Goal: Task Accomplishment & Management: Manage account settings

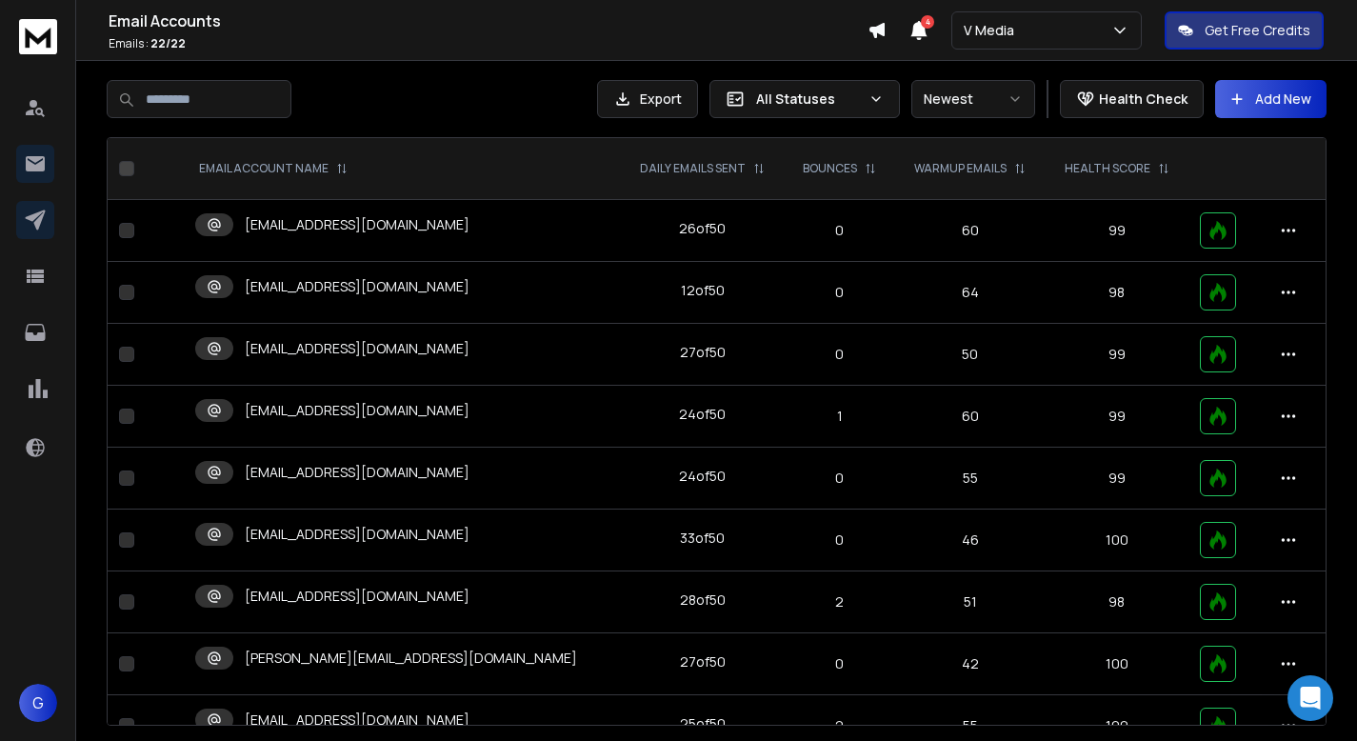
click at [51, 218] on link at bounding box center [35, 220] width 38 height 38
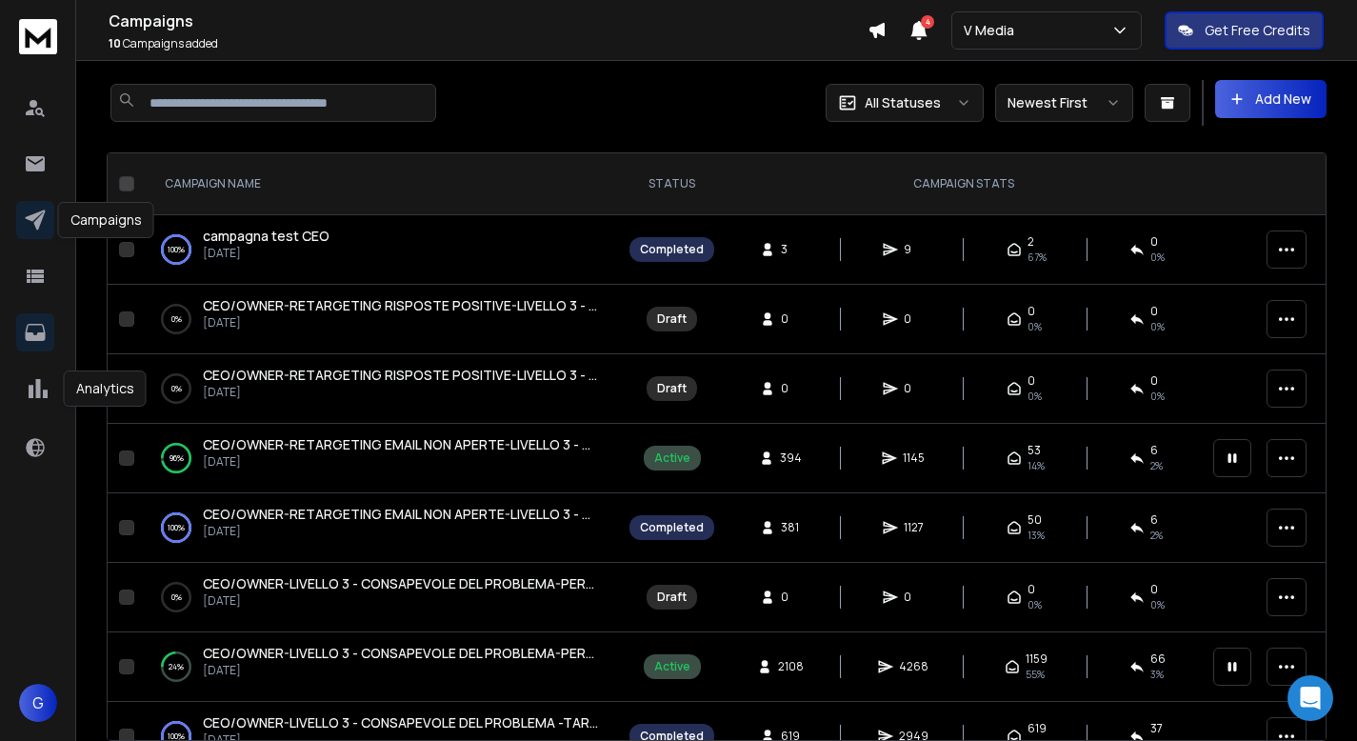
click at [44, 342] on icon at bounding box center [35, 332] width 23 height 23
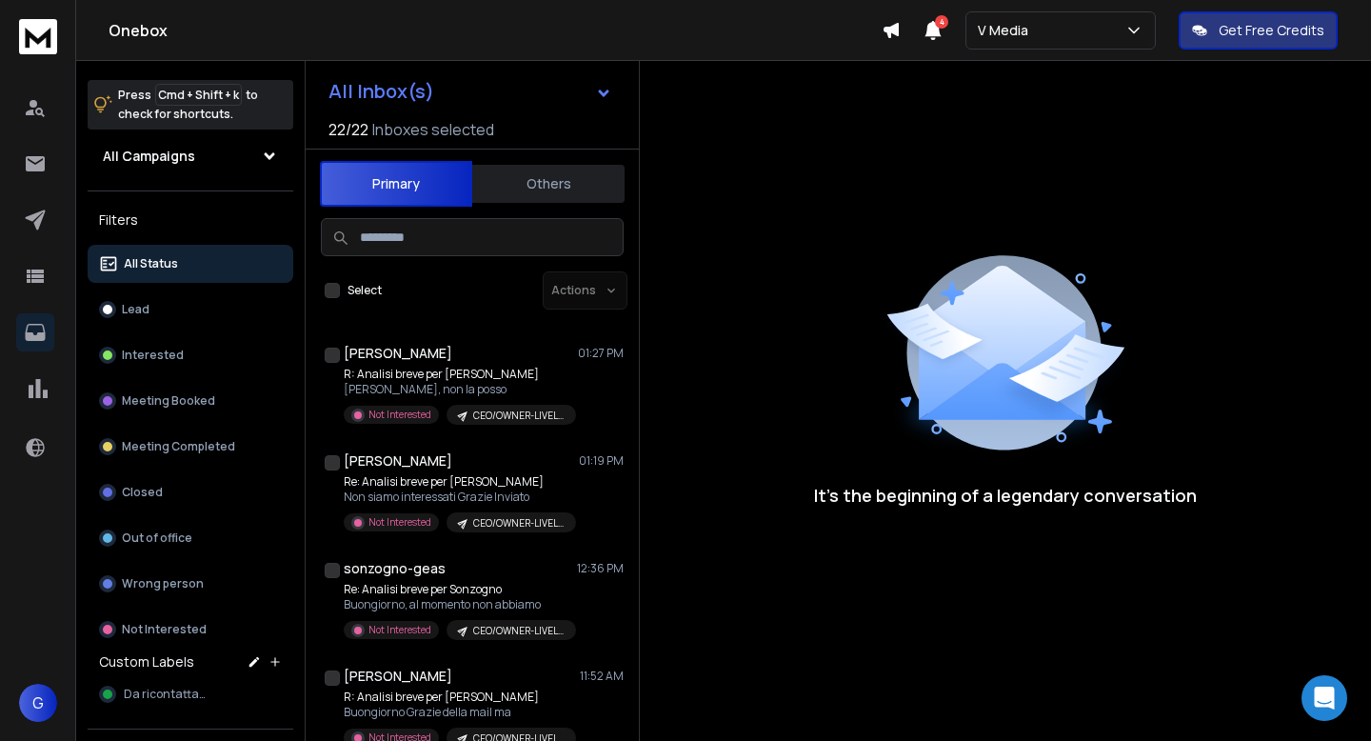
click at [170, 275] on button "All Status" at bounding box center [191, 264] width 206 height 38
click at [170, 310] on button "Lead" at bounding box center [191, 309] width 206 height 38
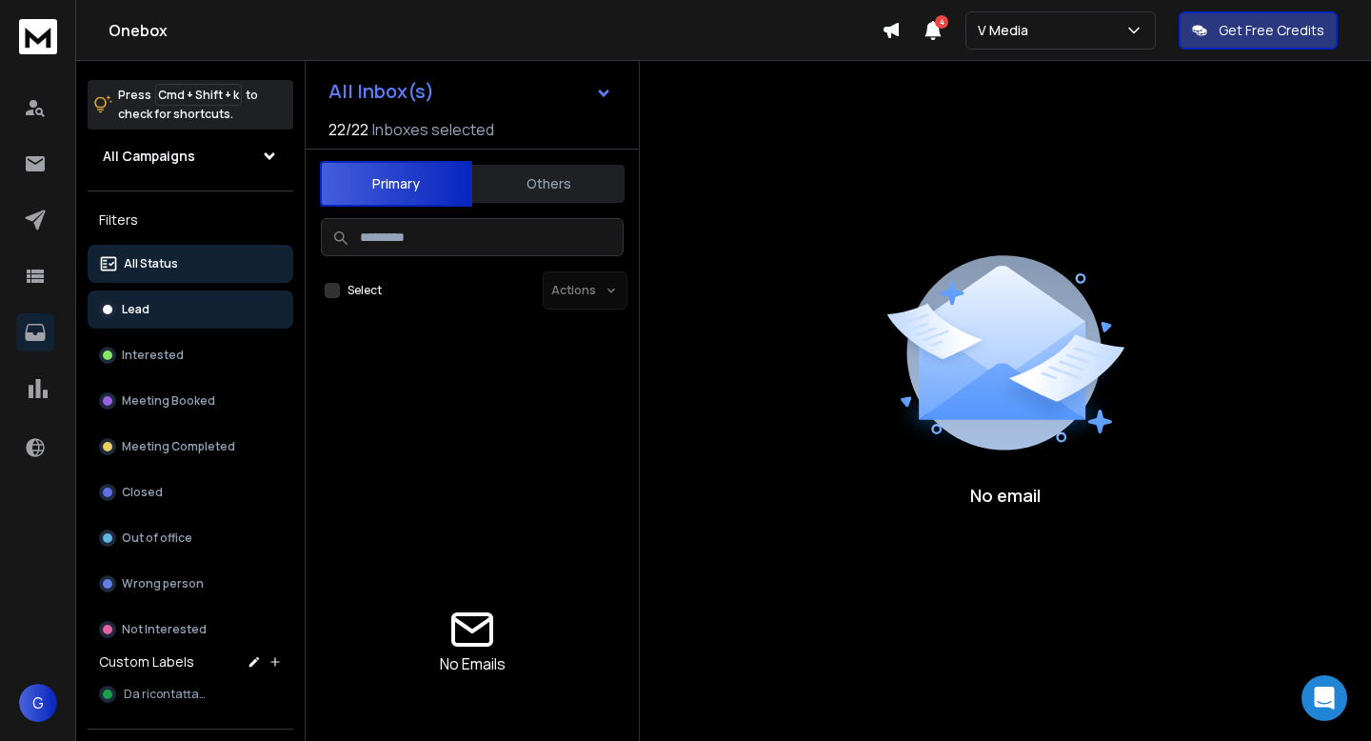
click at [166, 275] on button "All Status" at bounding box center [191, 264] width 206 height 38
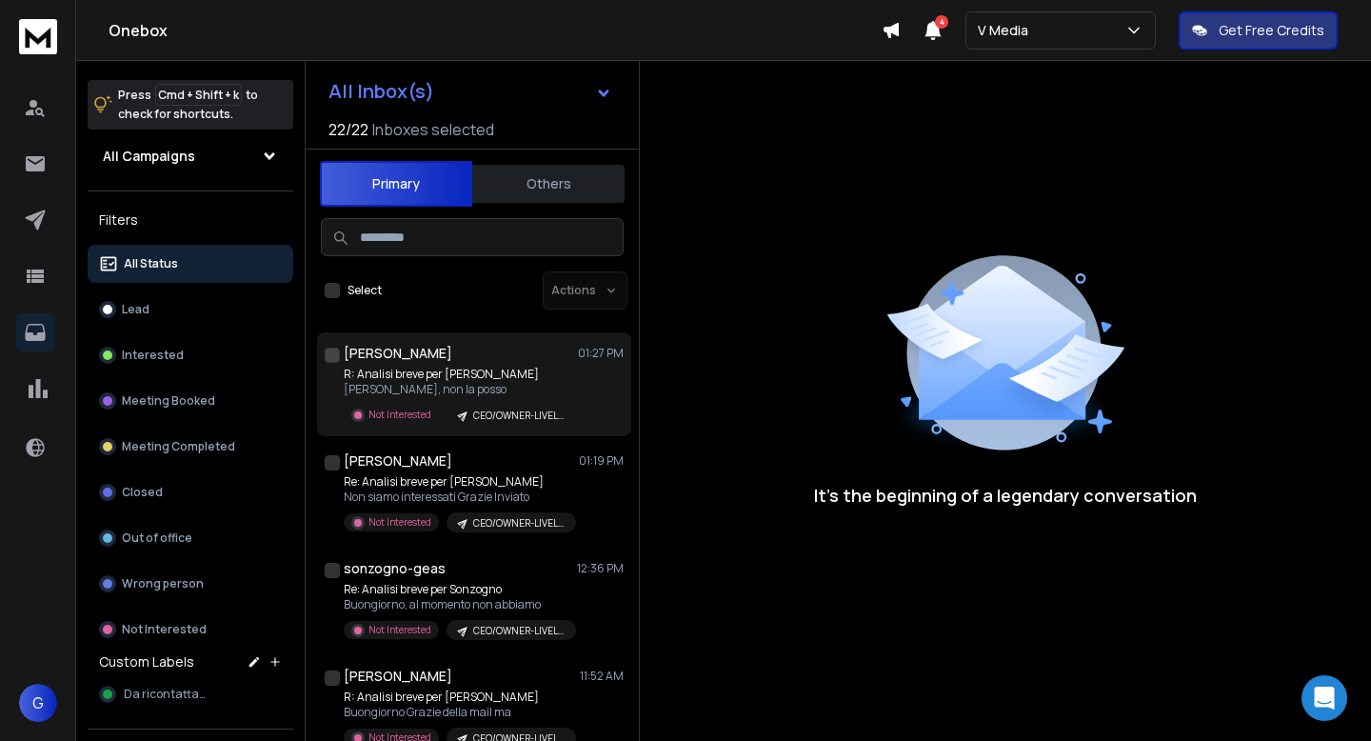
click at [481, 382] on p "[PERSON_NAME], non la posso" at bounding box center [458, 389] width 229 height 15
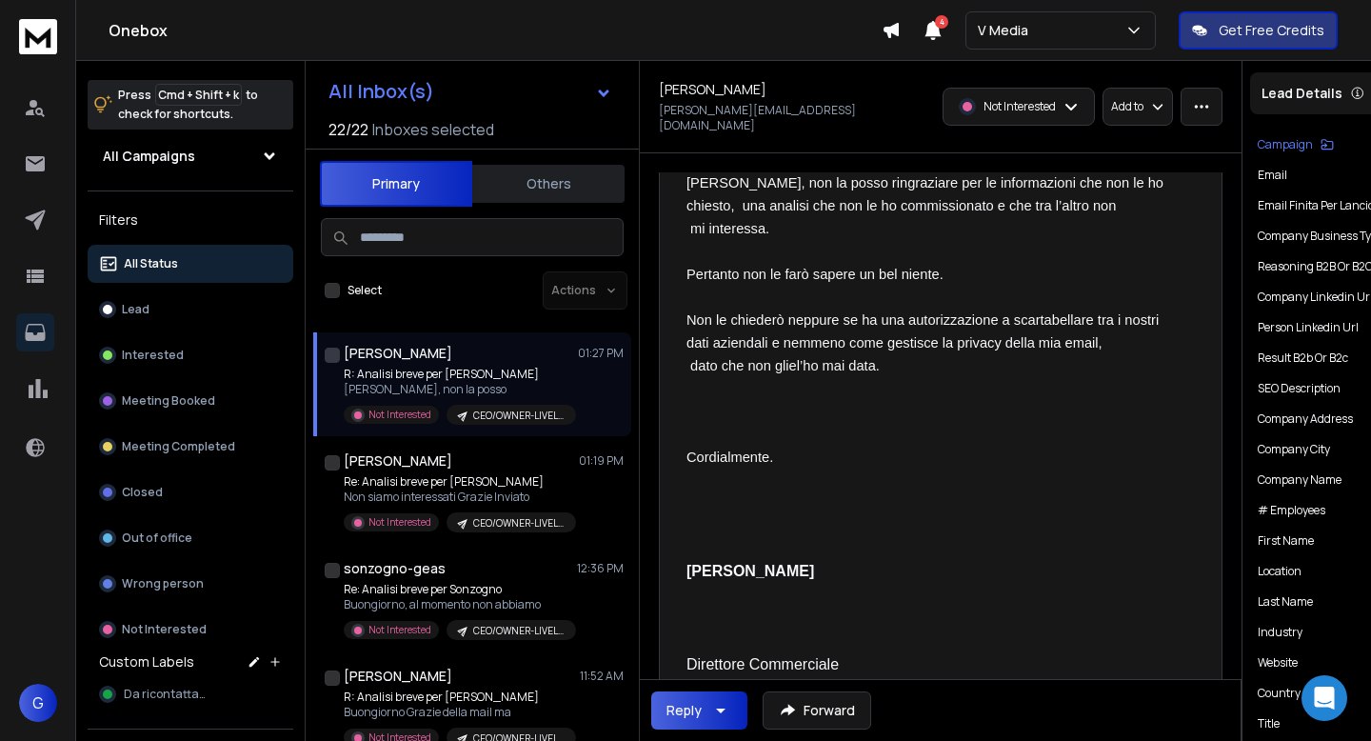
scroll to position [234, 0]
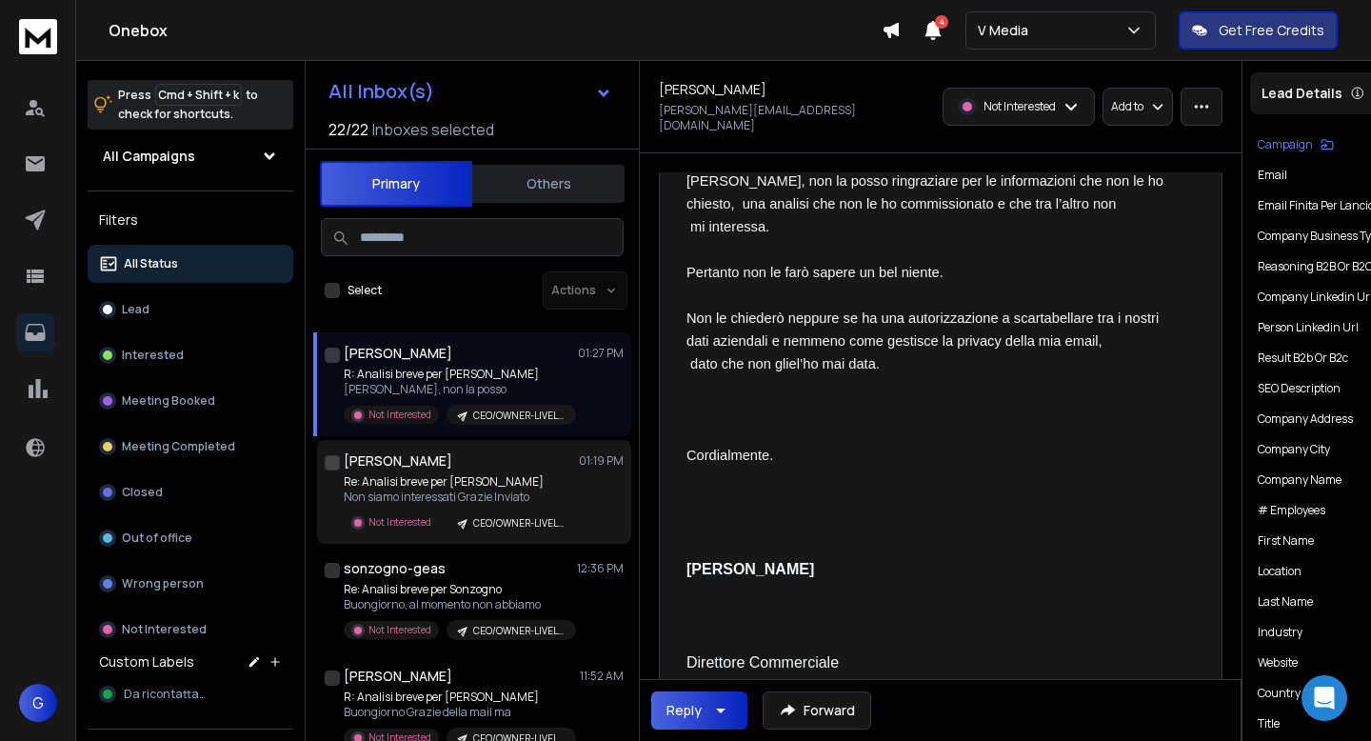
click at [531, 473] on div "Simone Pez 01:19 PM Re: Analisi breve per Simone Non siamo interessati Grazie I…" at bounding box center [484, 491] width 280 height 81
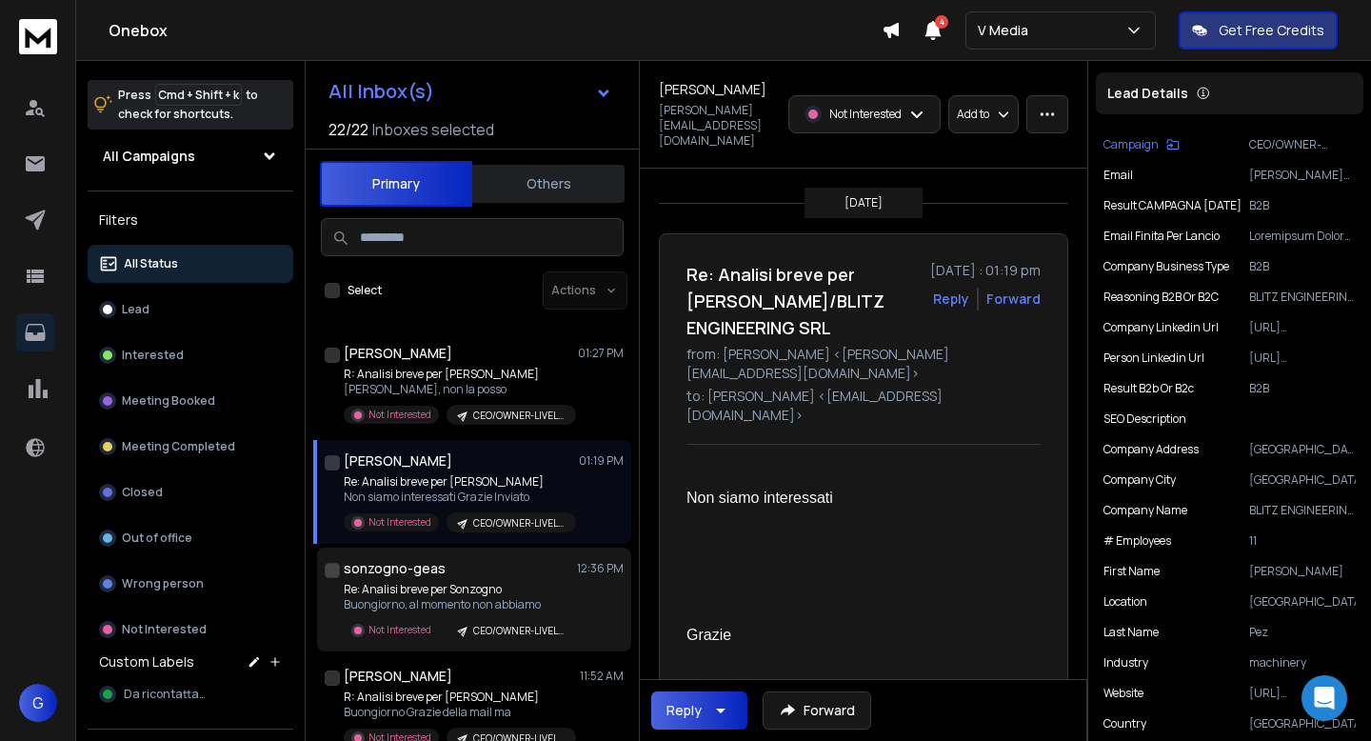
click at [489, 587] on p "Re: Analisi breve per Sonzogno" at bounding box center [458, 589] width 229 height 15
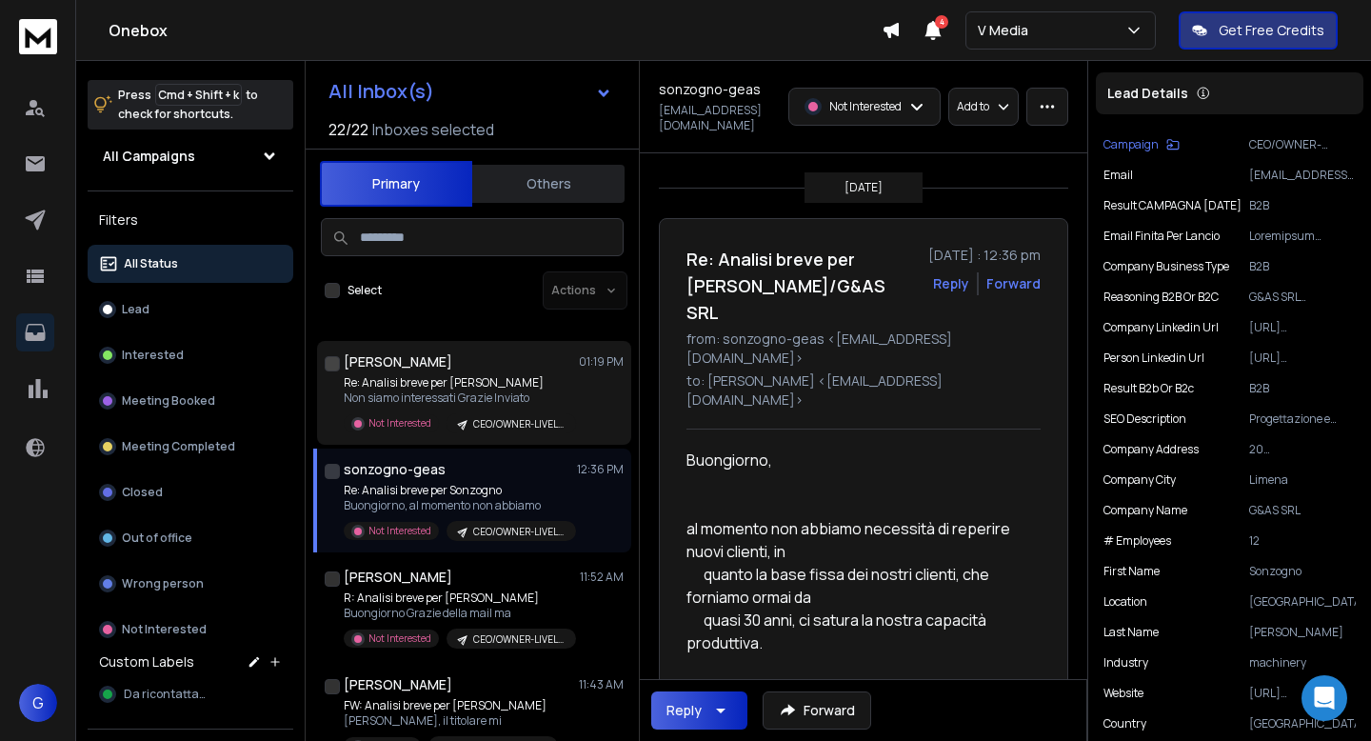
scroll to position [111, 0]
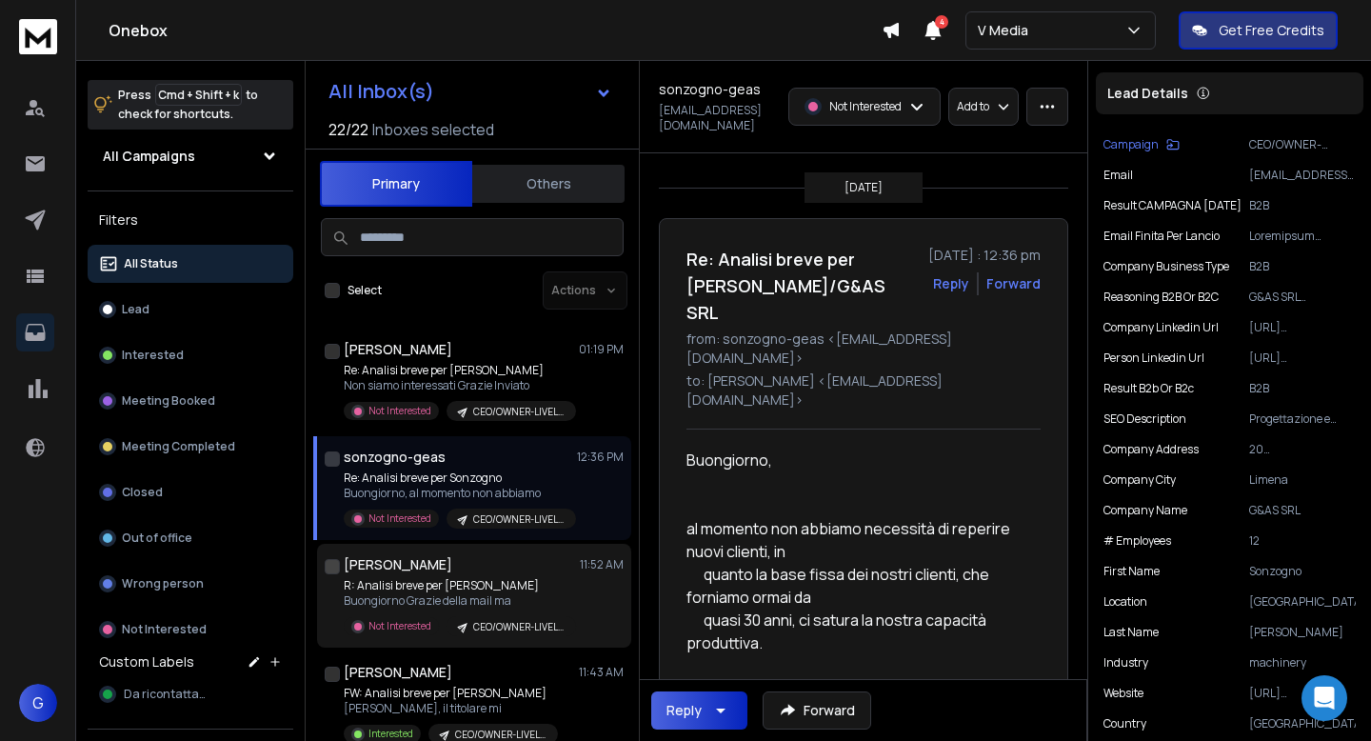
click at [449, 578] on p "R: Analisi breve per [PERSON_NAME]" at bounding box center [458, 585] width 229 height 15
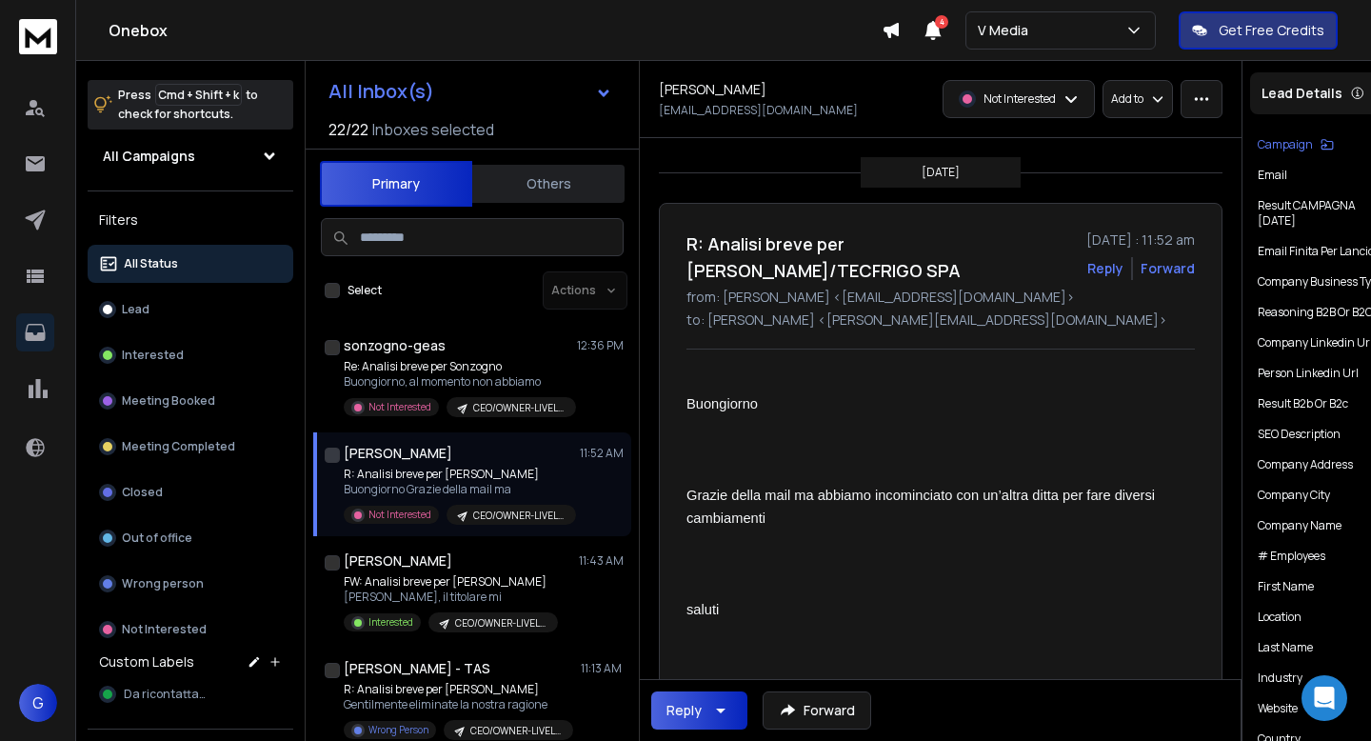
scroll to position [230, 0]
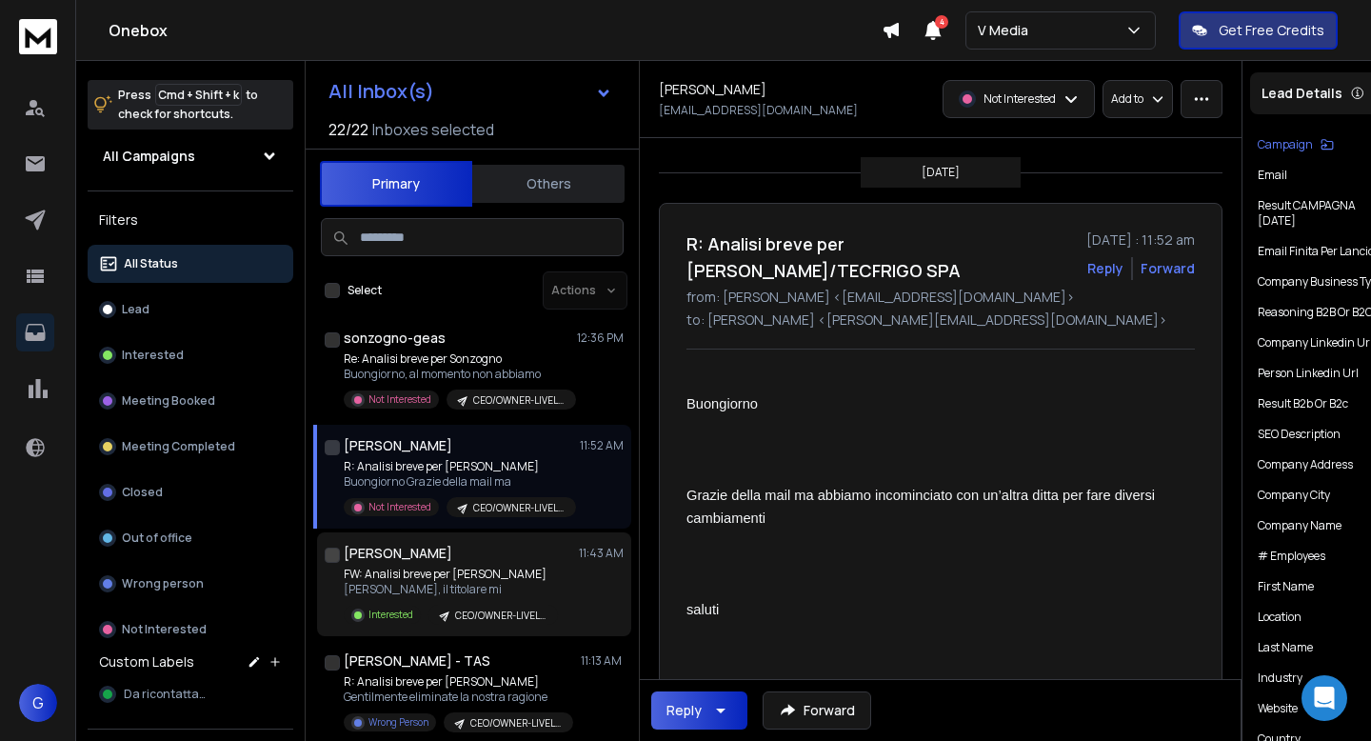
click at [418, 570] on p "FW: Analisi breve per [PERSON_NAME]" at bounding box center [451, 574] width 214 height 15
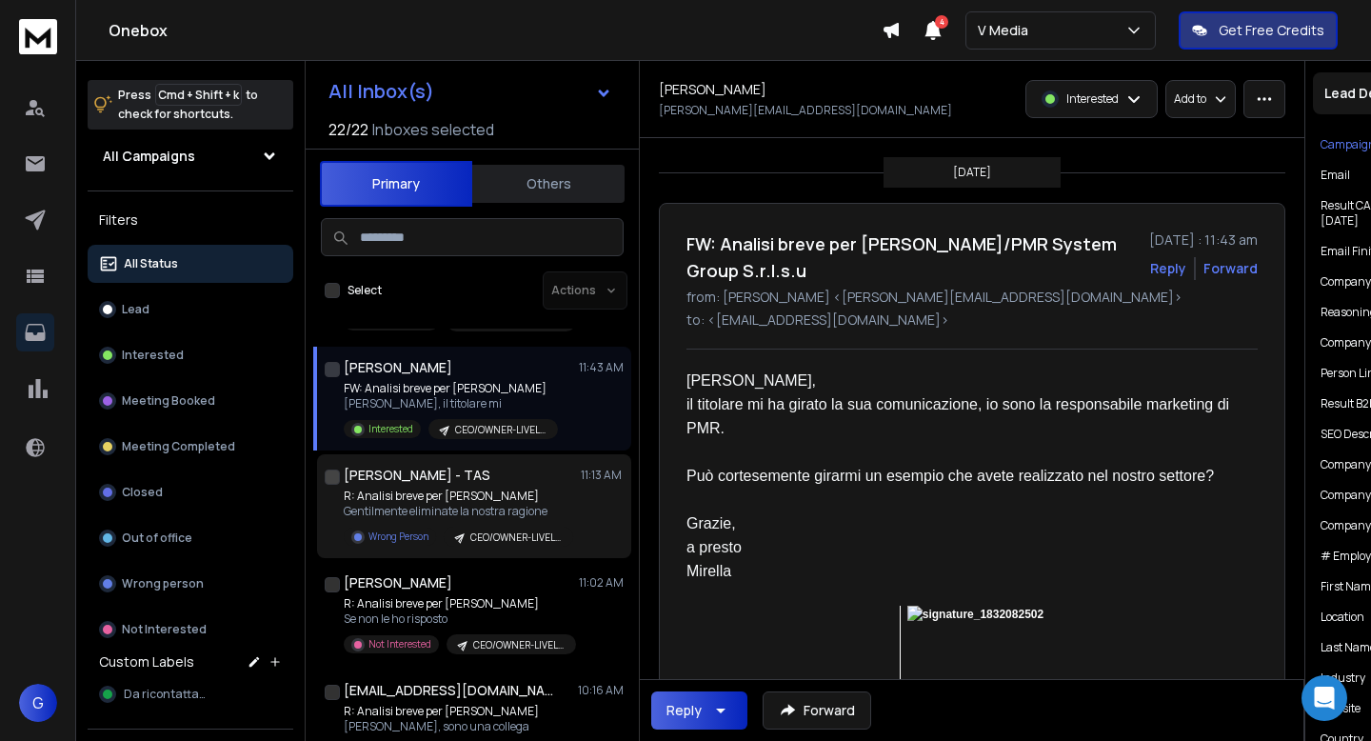
scroll to position [423, 0]
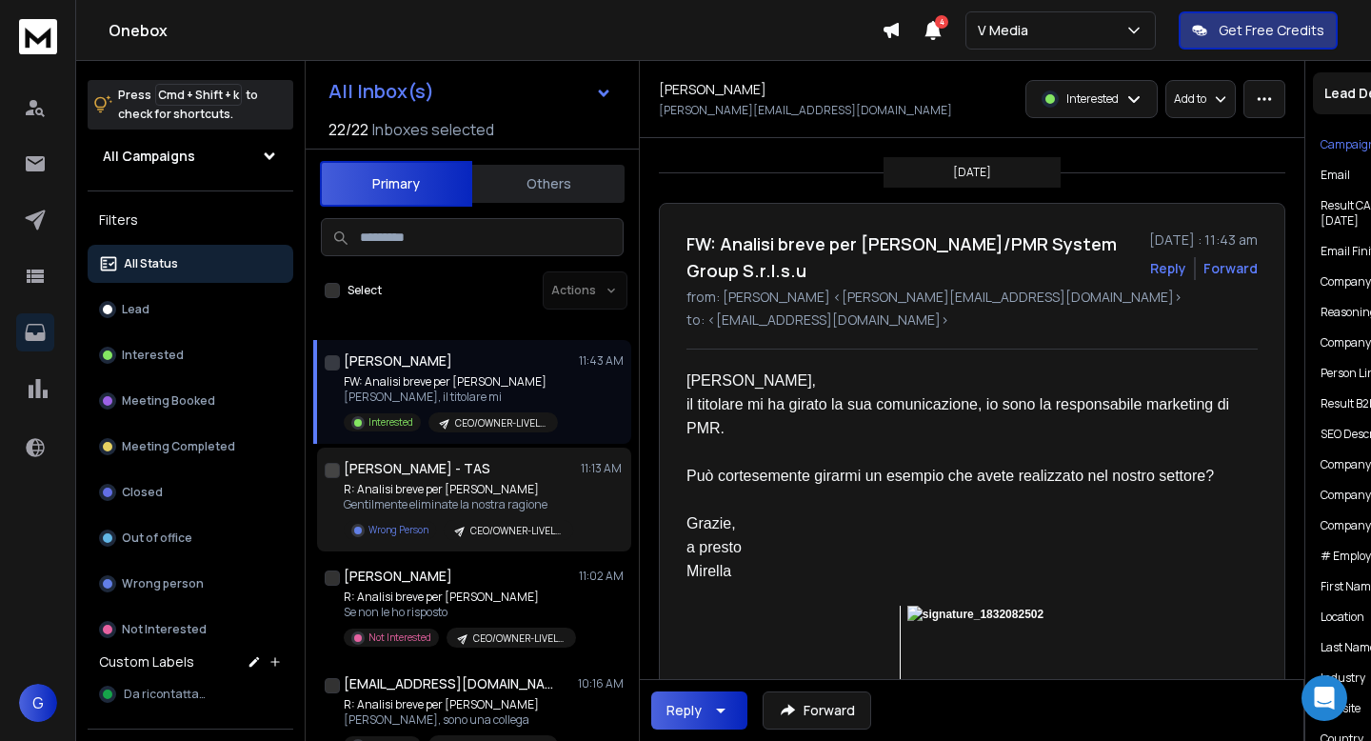
click at [501, 595] on p "R: Analisi breve per [PERSON_NAME]" at bounding box center [458, 597] width 229 height 15
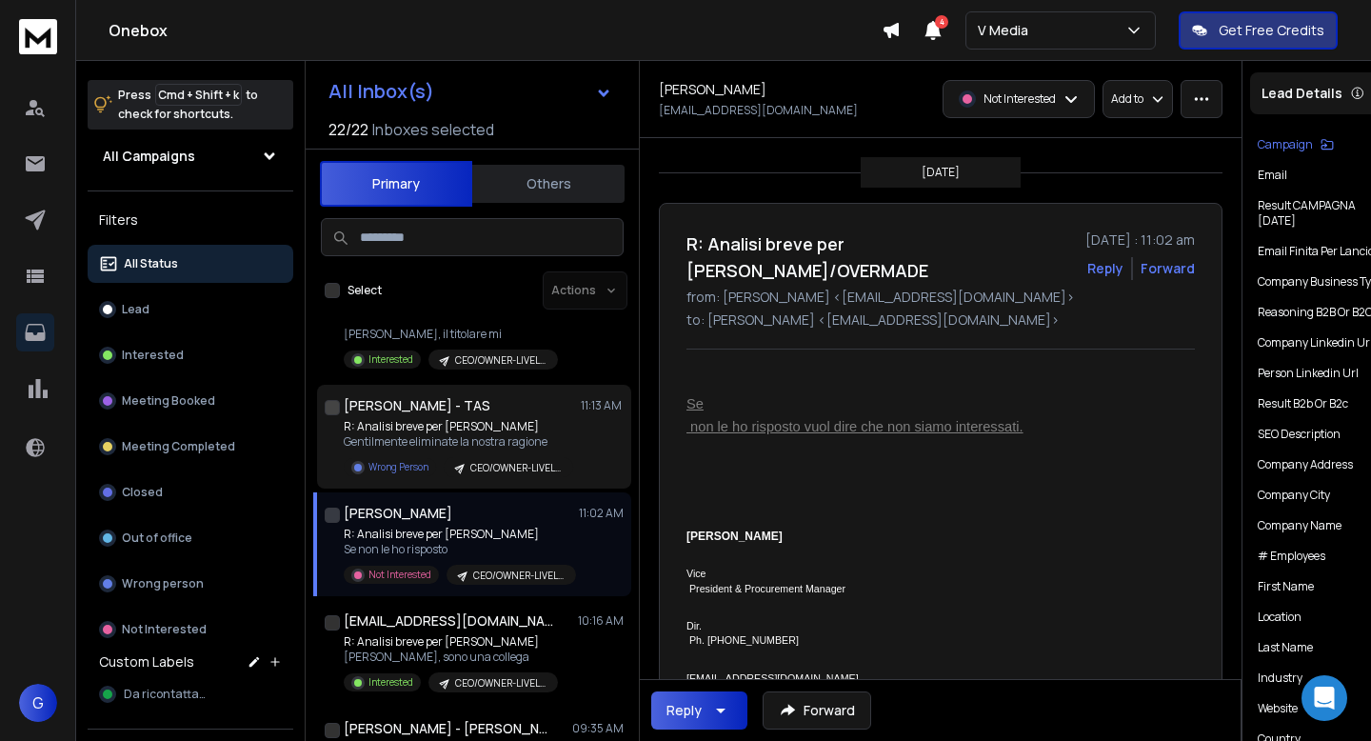
scroll to position [509, 0]
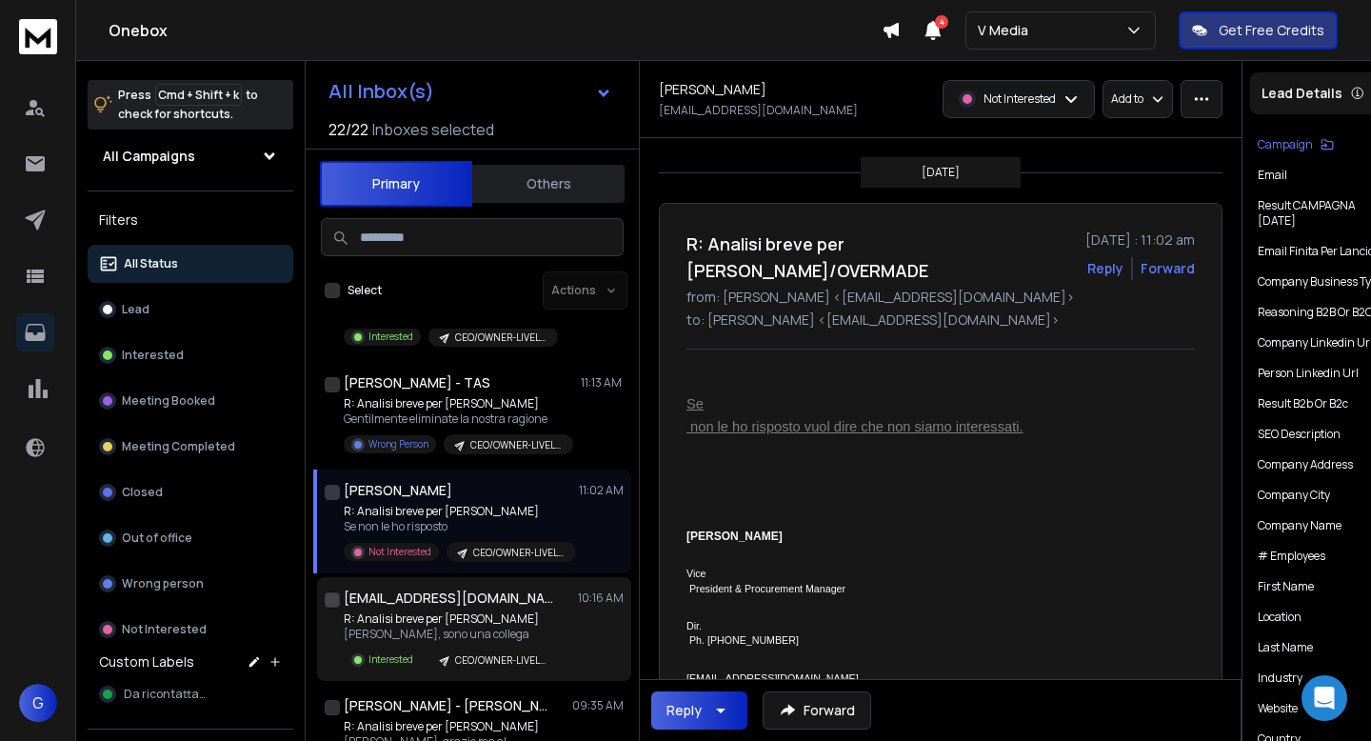
click at [501, 613] on p "R: Analisi breve per [PERSON_NAME]" at bounding box center [451, 618] width 214 height 15
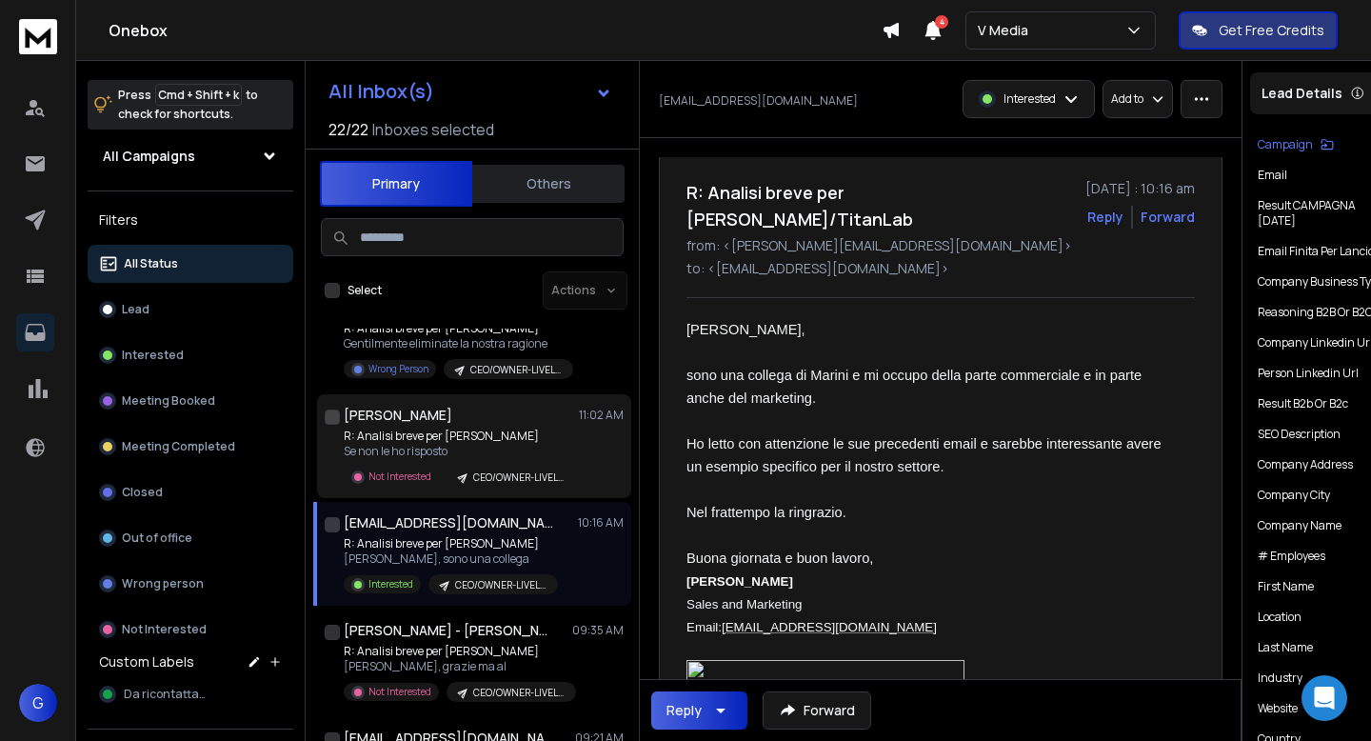
scroll to position [584, 0]
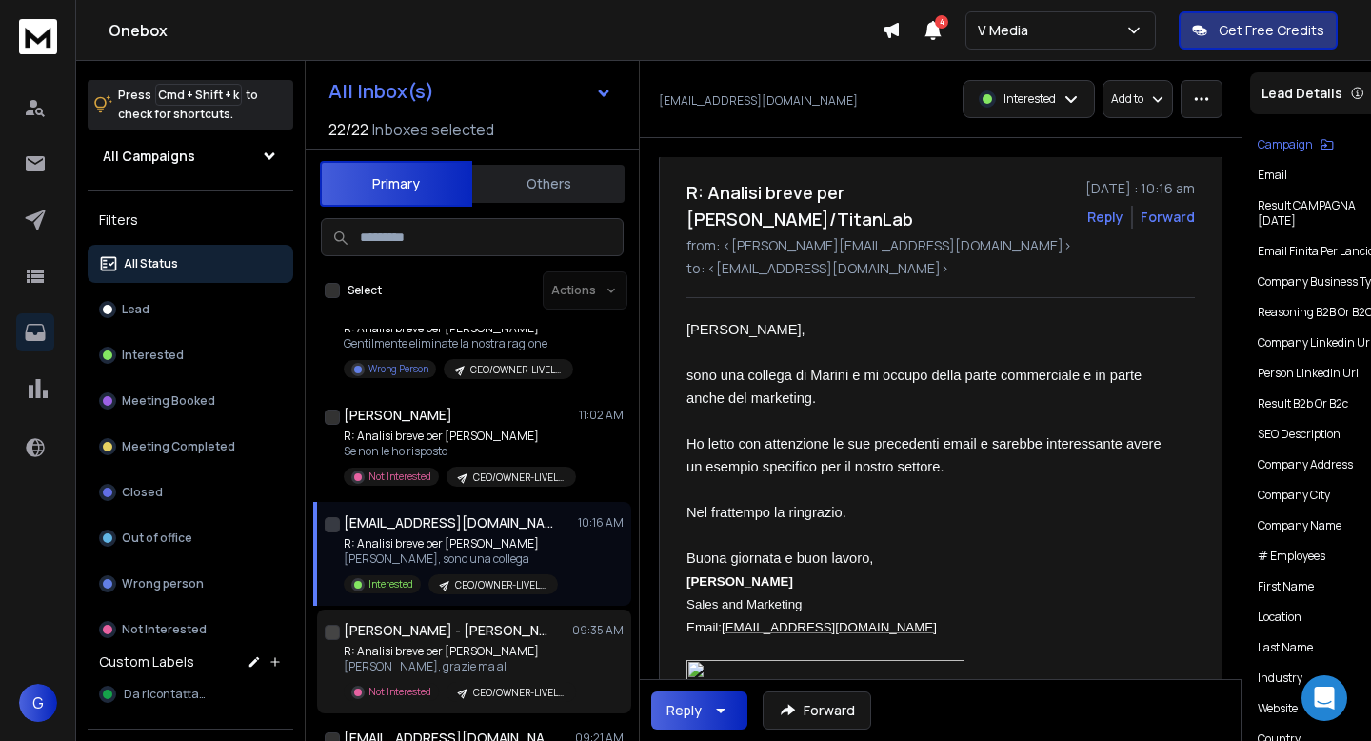
click at [512, 641] on div "Peroni Ruggero - Giorgio Cavallarin 09:35 AM R: Analisi breve per Giorgio Buong…" at bounding box center [484, 661] width 280 height 81
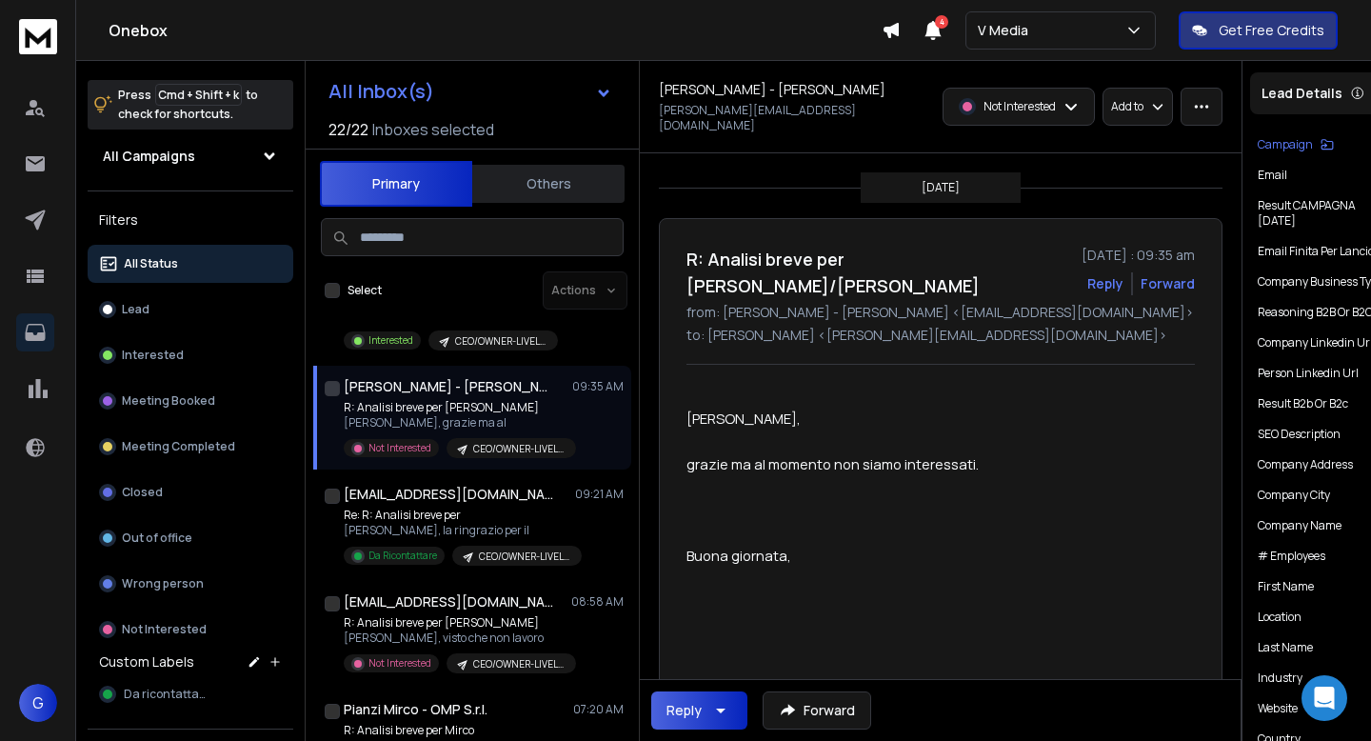
scroll to position [831, 0]
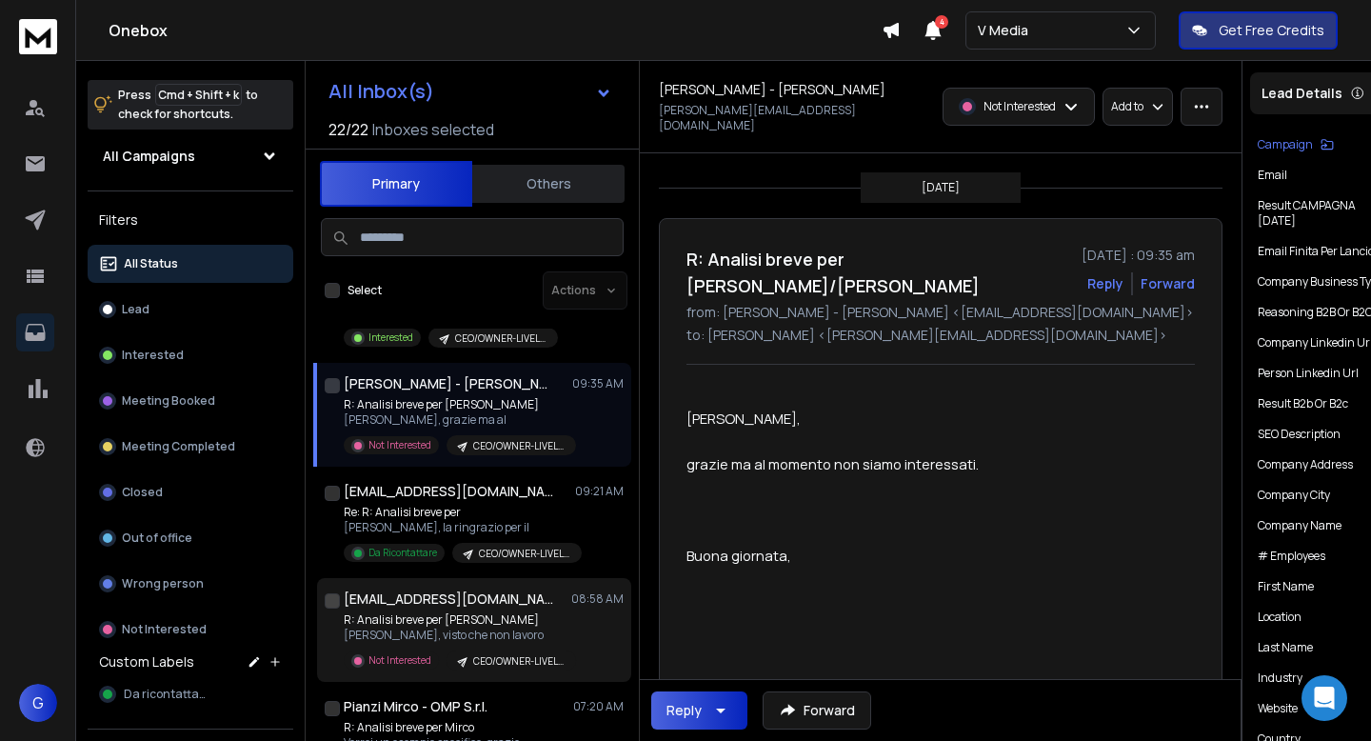
click at [447, 607] on h1 "[EMAIL_ADDRESS][DOMAIN_NAME]" at bounding box center [449, 599] width 210 height 19
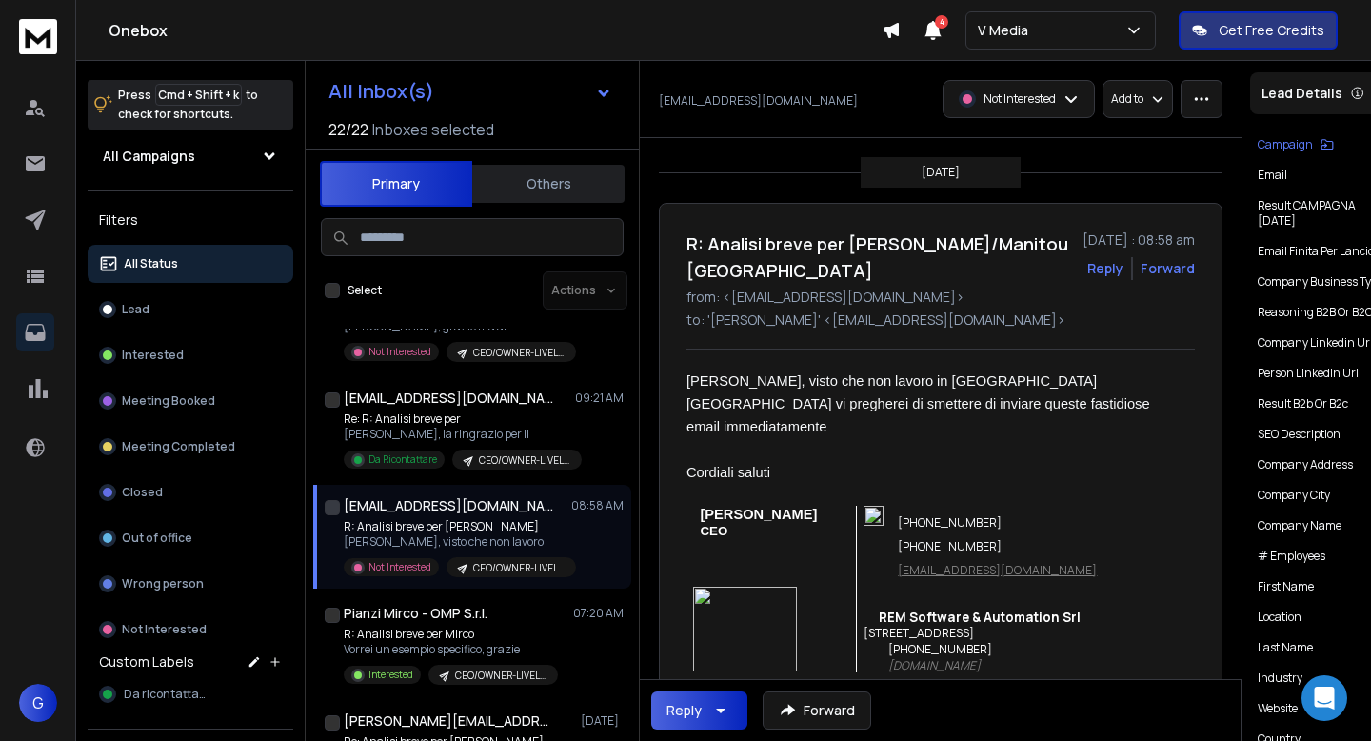
scroll to position [948, 0]
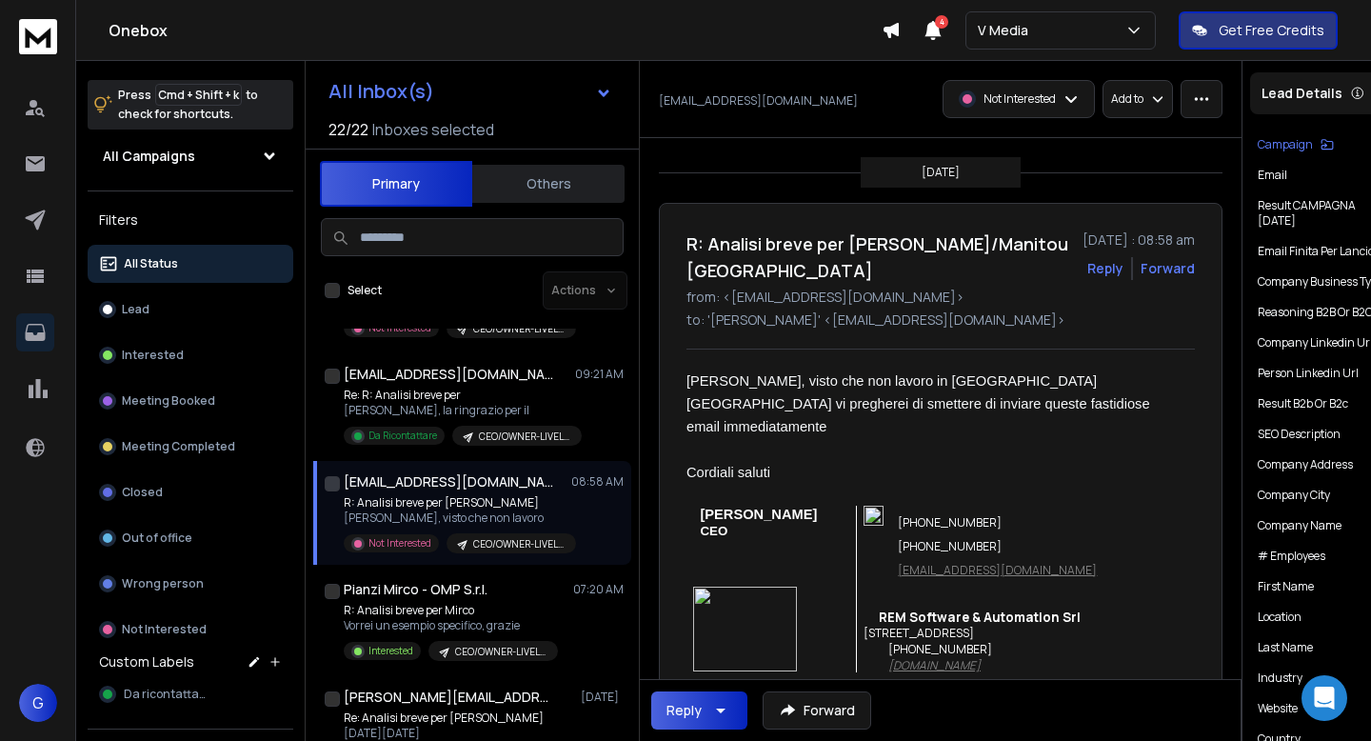
click at [445, 606] on p "R: Analisi breve per Mirco" at bounding box center [451, 610] width 214 height 15
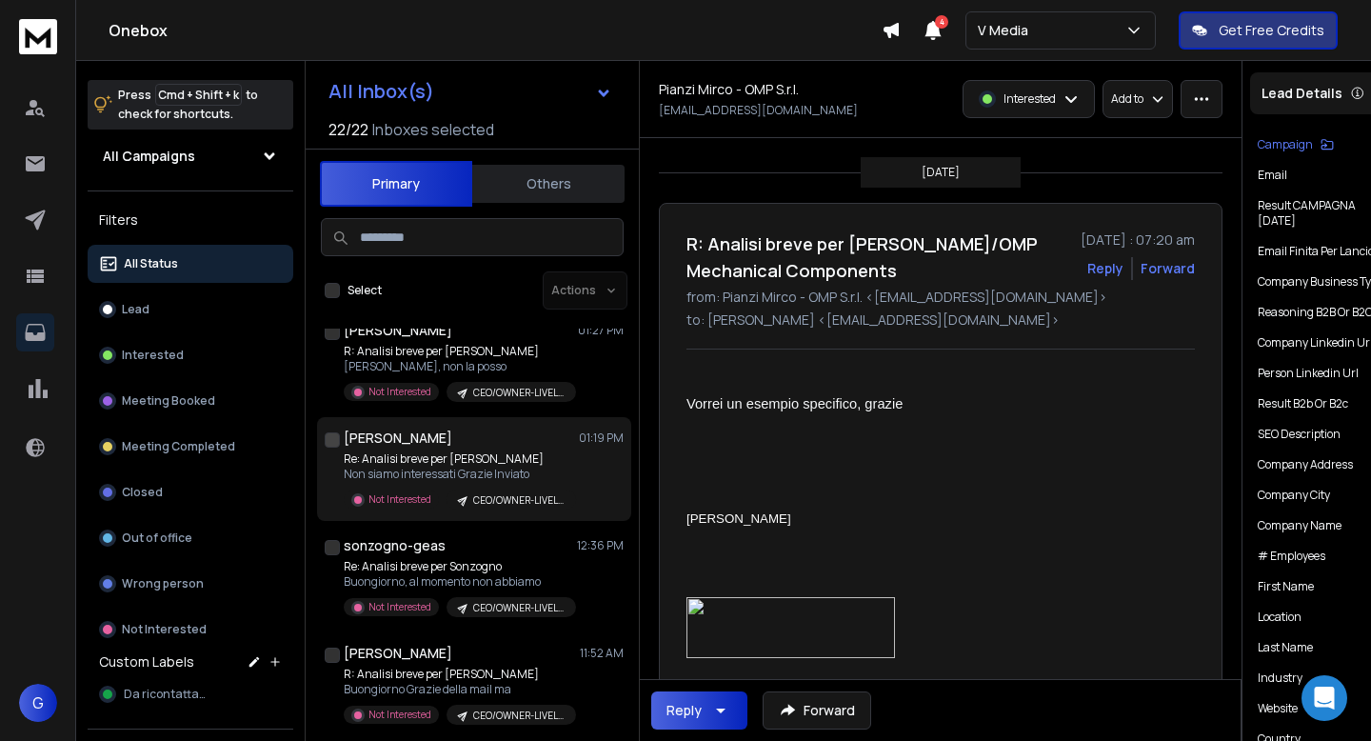
scroll to position [36, 0]
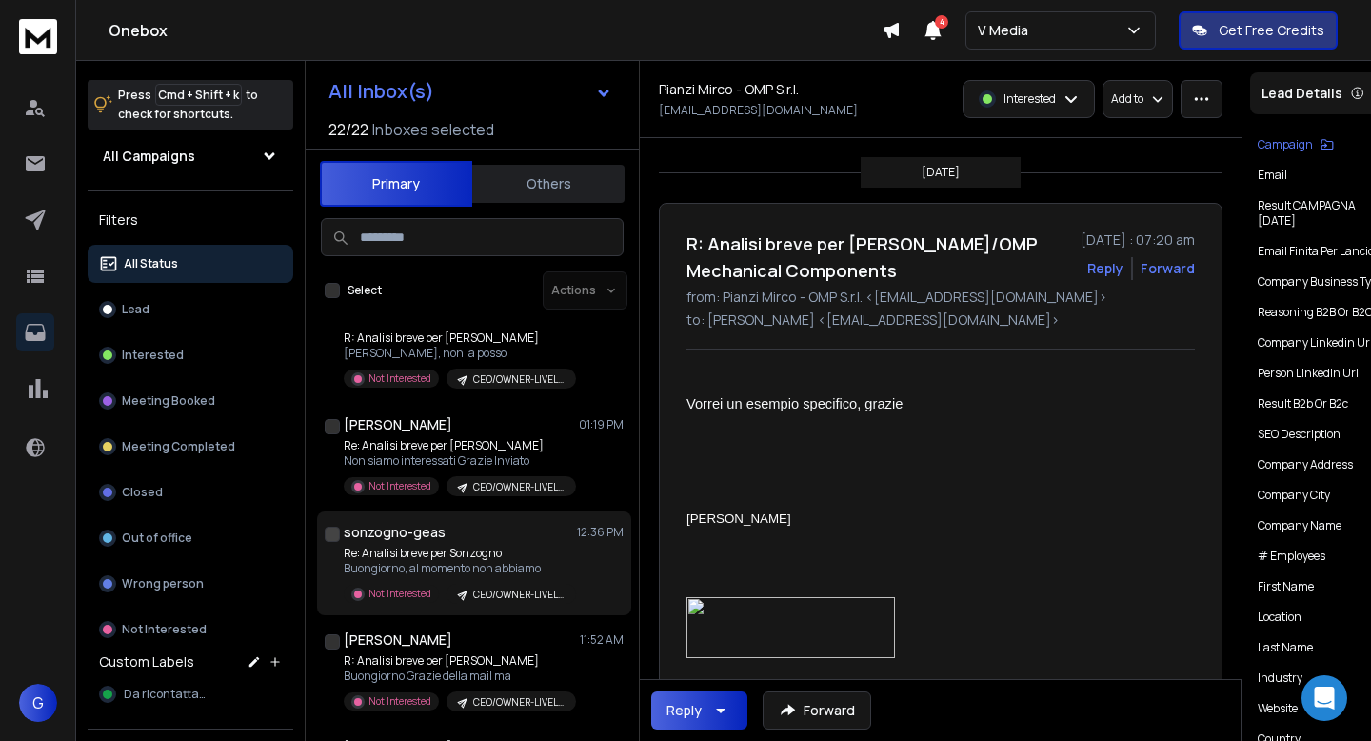
click at [455, 552] on p "Re: Analisi breve per Sonzogno" at bounding box center [458, 553] width 229 height 15
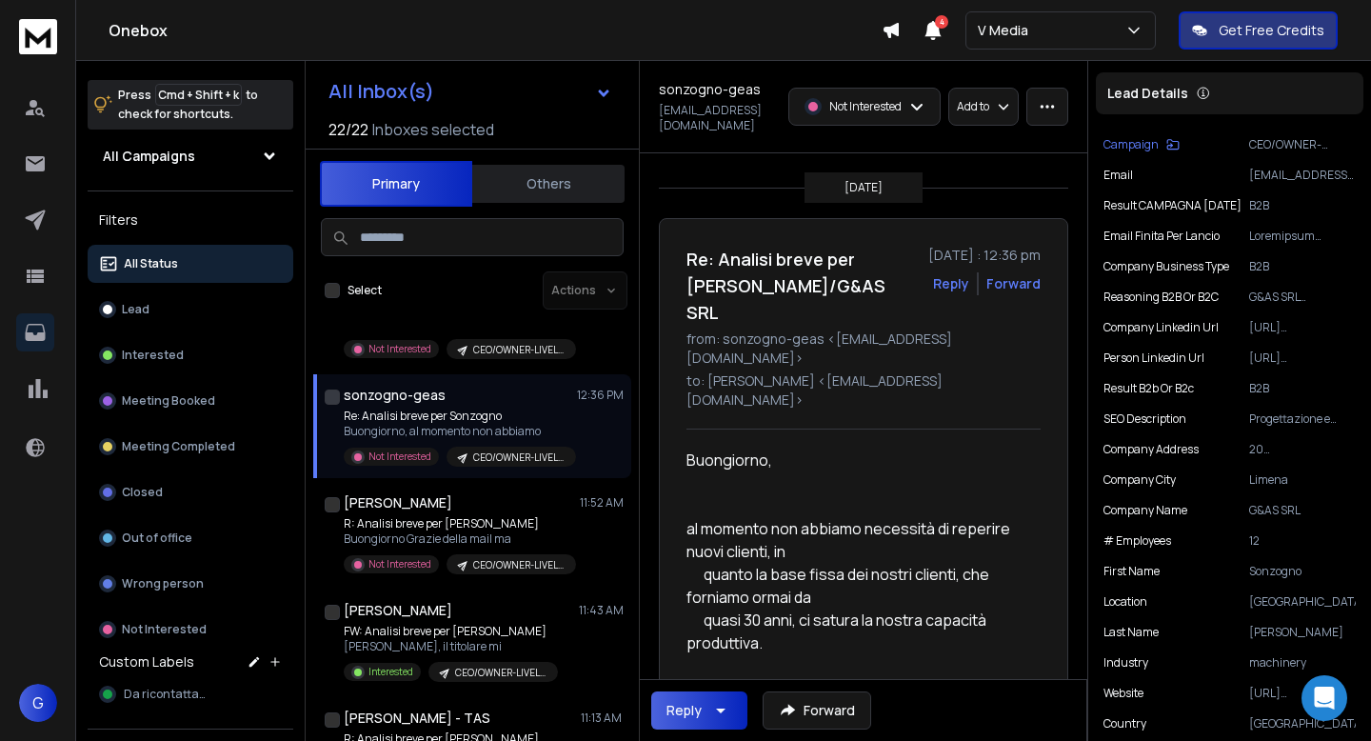
scroll to position [175, 0]
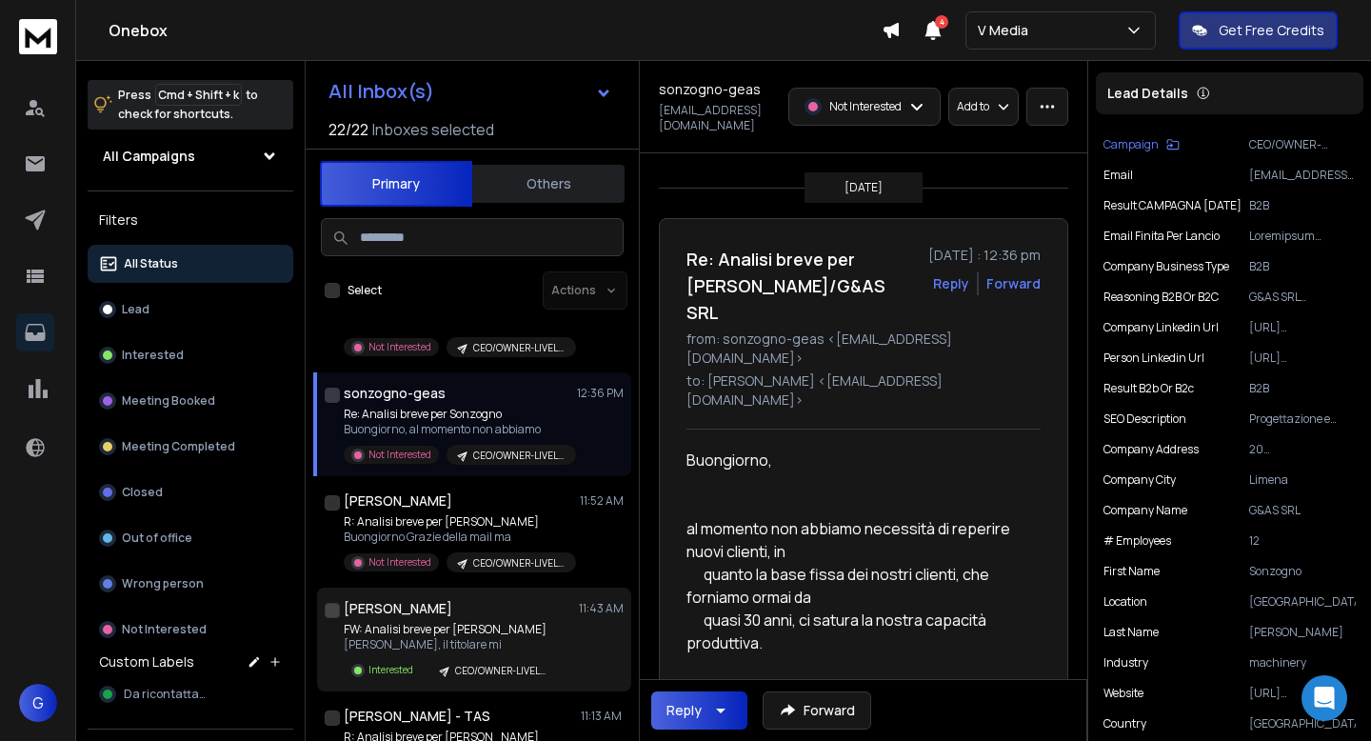
click at [458, 611] on div "Mirella Simonati 11:43 AM" at bounding box center [484, 608] width 280 height 19
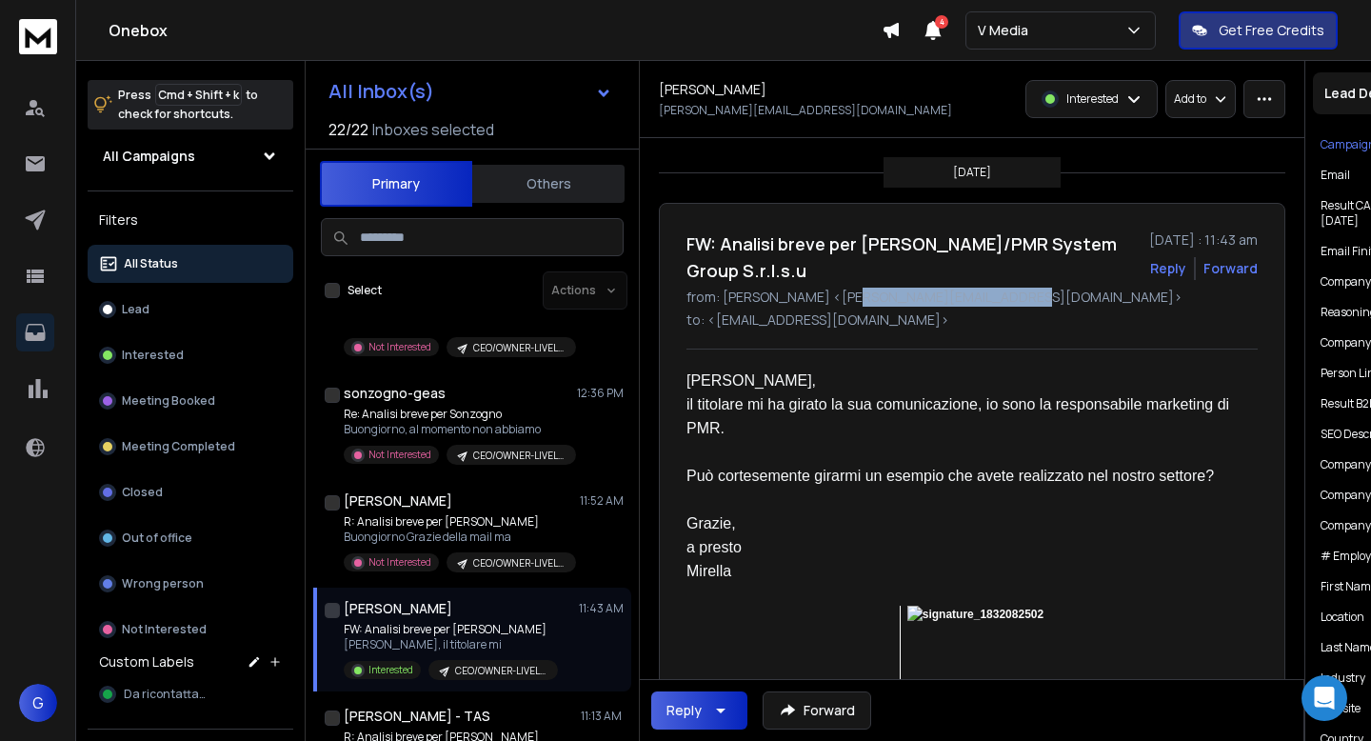
drag, startPoint x: 832, startPoint y: 297, endPoint x: 975, endPoint y: 294, distance: 142.9
click at [975, 294] on p "from: Mirella Simonati <mirella.simonati@pmr.it>" at bounding box center [972, 297] width 571 height 19
copy p "mirella.simonati@pmr.it"
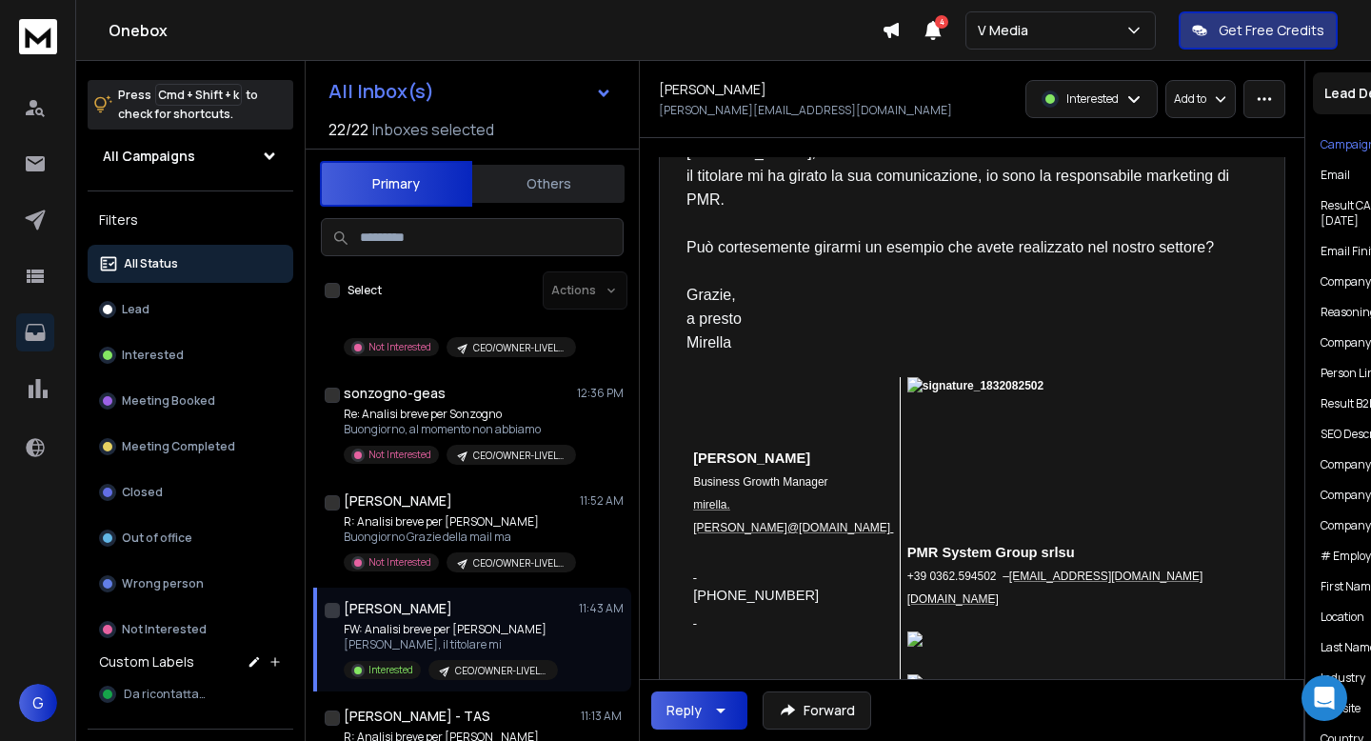
scroll to position [231, 0]
drag, startPoint x: 721, startPoint y: 566, endPoint x: 801, endPoint y: 565, distance: 80.0
click at [801, 585] on span "+39 338 6188253" at bounding box center [756, 592] width 126 height 15
copy span "338 6188253"
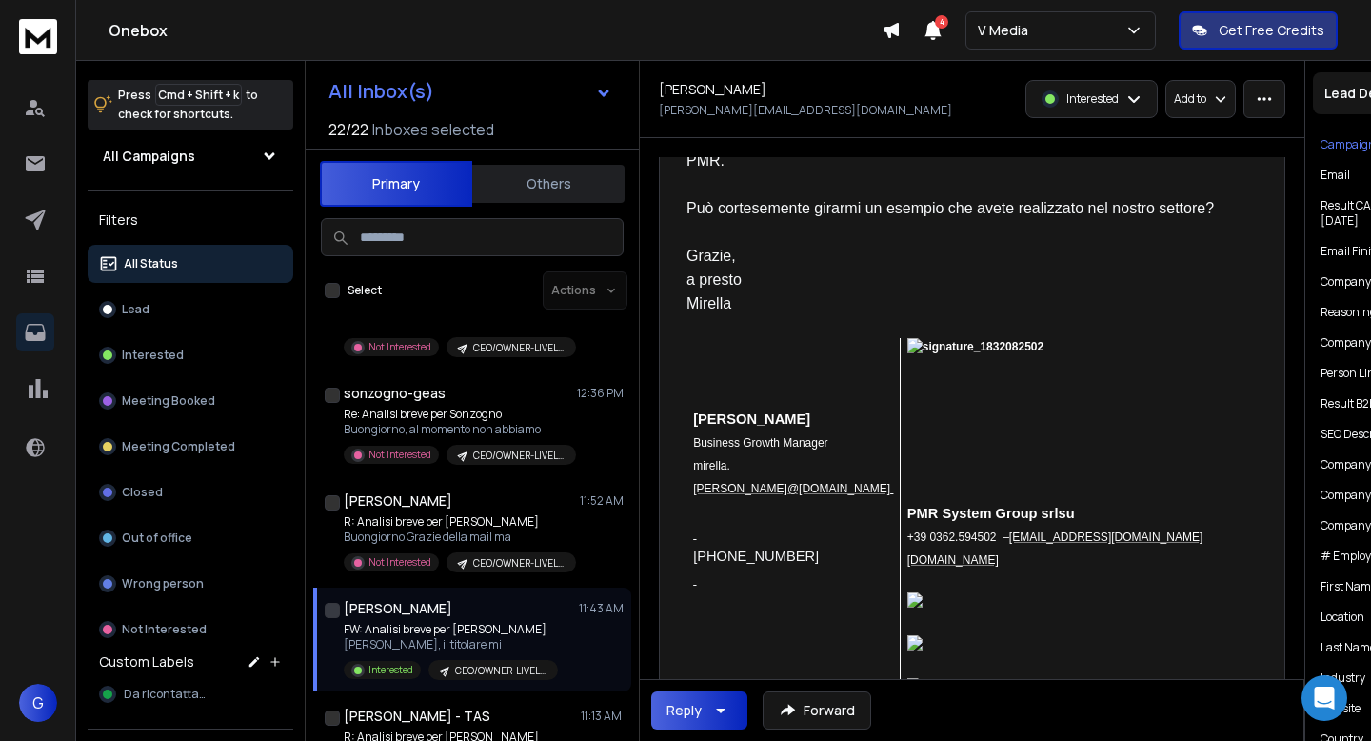
scroll to position [270, 0]
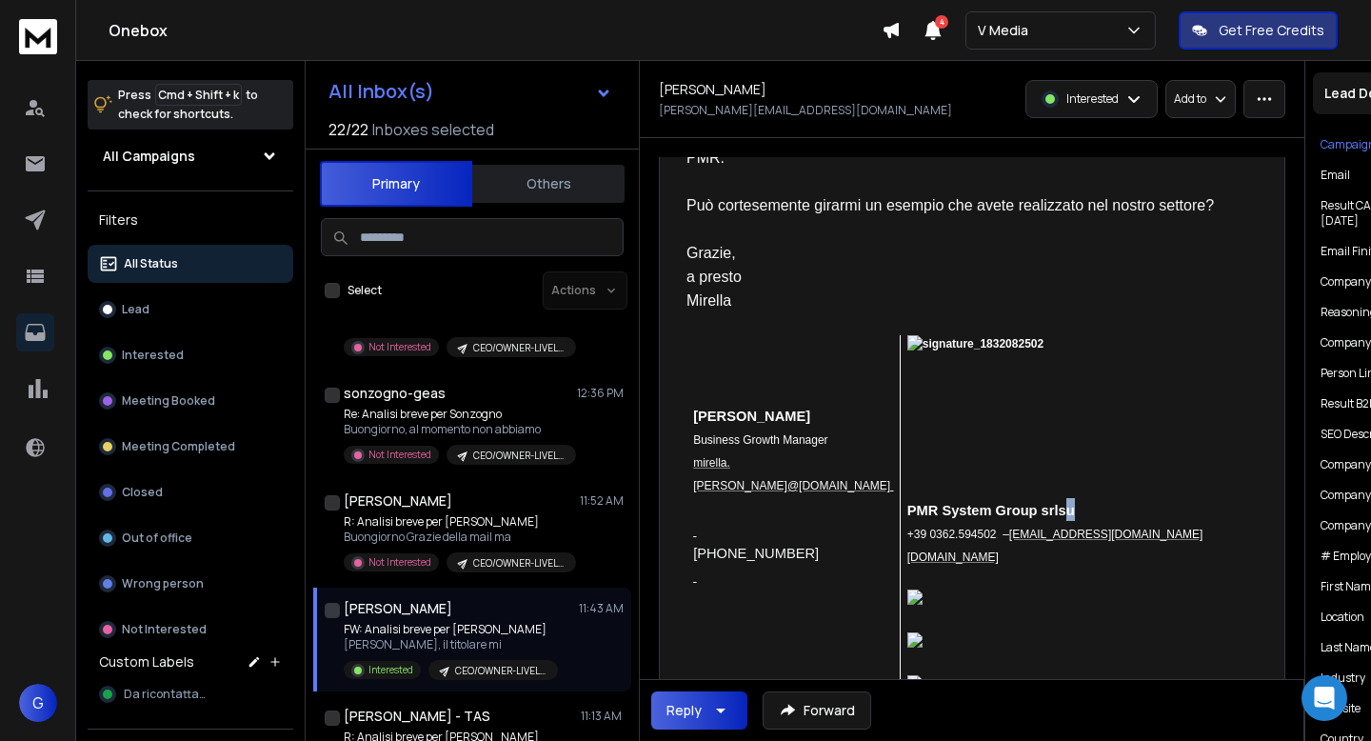
drag, startPoint x: 1045, startPoint y: 505, endPoint x: 1007, endPoint y: 501, distance: 38.3
click at [1007, 501] on p "PMR System Group srlsu" at bounding box center [1072, 509] width 329 height 23
drag, startPoint x: 981, startPoint y: 506, endPoint x: 850, endPoint y: 504, distance: 131.4
click at [900, 504] on td "PMR System Group srlsu +39 0362.594502 – pmr@pmr.it www.pmr.it Via Bertacciola …" at bounding box center [1071, 550] width 343 height 430
copy span "PMR System Group"
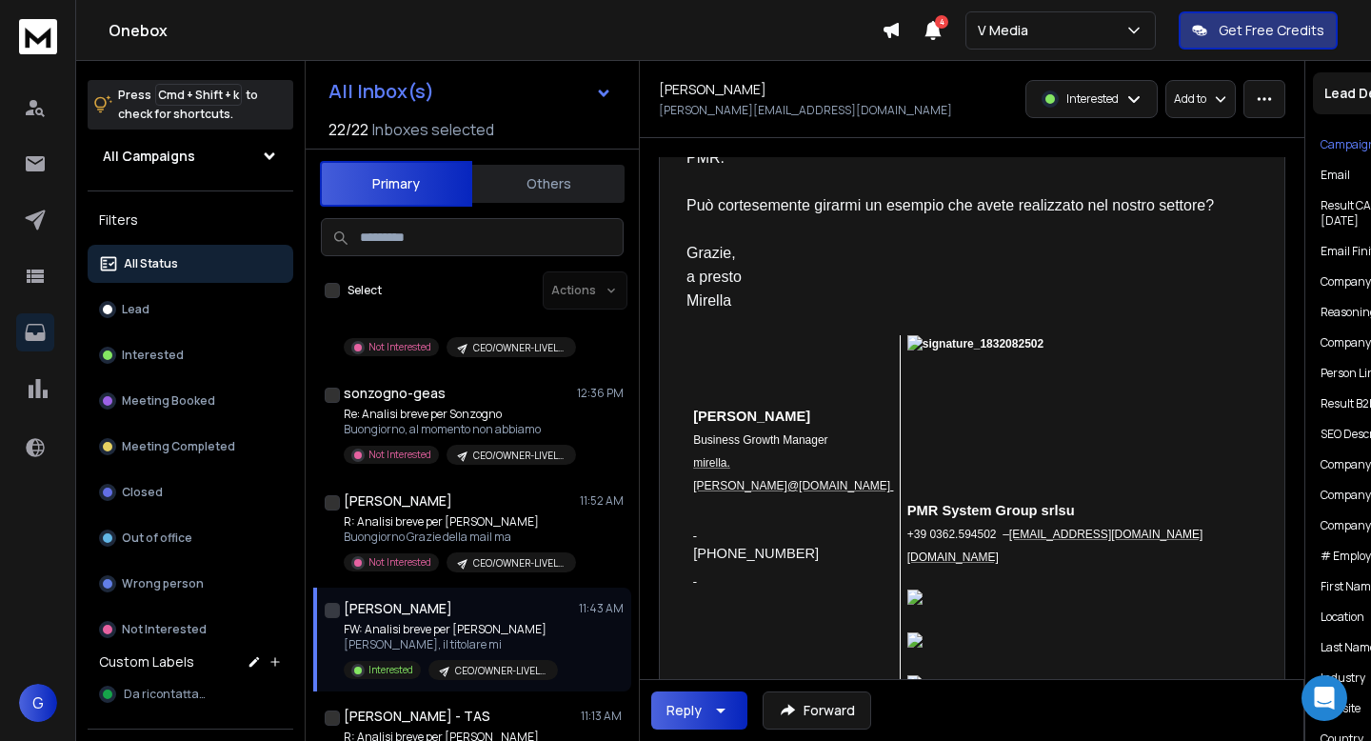
click at [638, 368] on div "Paolo Capra 01:27 PM R: Analisi breve per Paolo Gentile Giorgia, non la posso N…" at bounding box center [472, 603] width 333 height 549
drag, startPoint x: 638, startPoint y: 368, endPoint x: 627, endPoint y: 422, distance: 55.5
click at [627, 422] on div "Paolo Capra 01:27 PM R: Analisi breve per Paolo Gentile Giorgia, non la posso N…" at bounding box center [472, 603] width 333 height 549
click at [638, 320] on div "Select Actions Paolo Capra 01:27 PM R: Analisi breve per Paolo Gentile Giorgia,…" at bounding box center [472, 543] width 333 height 667
click at [951, 37] on div "4 V Media Get Free Credits" at bounding box center [1110, 30] width 456 height 38
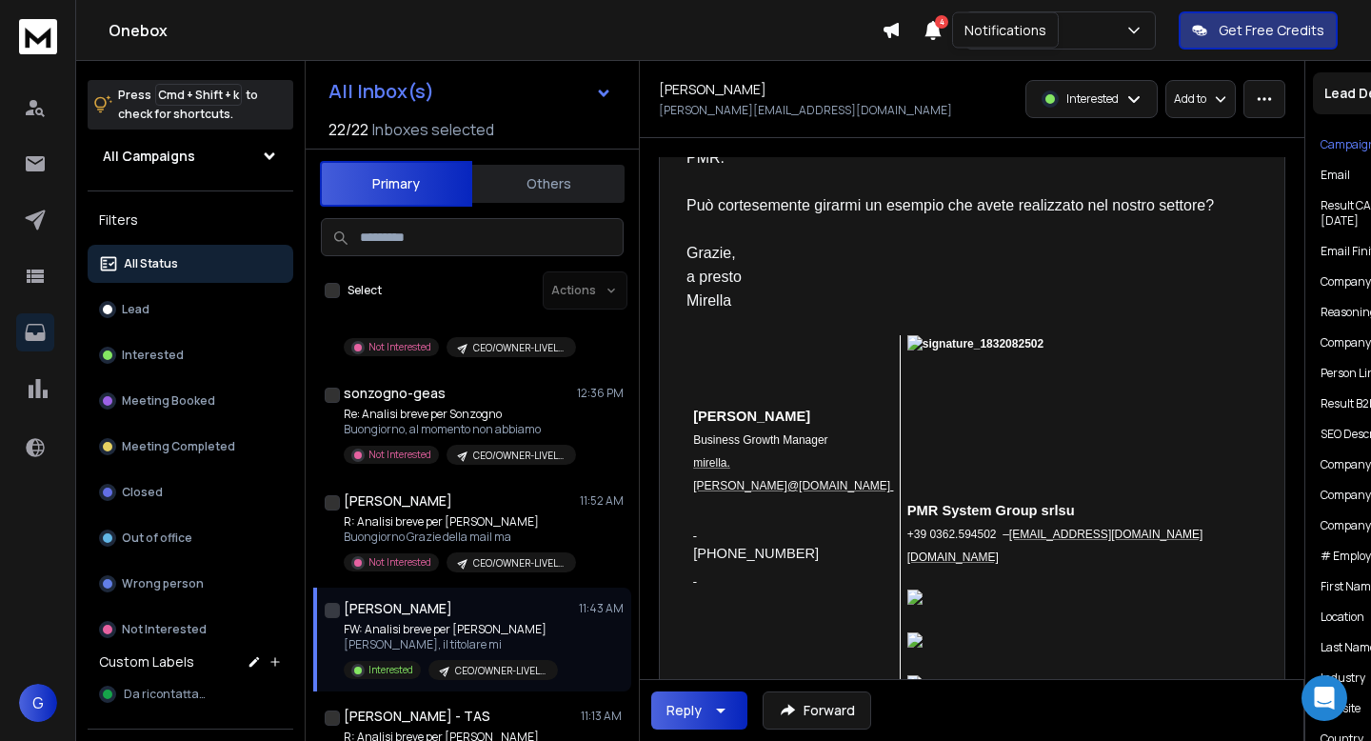
click at [943, 36] on icon at bounding box center [933, 30] width 19 height 19
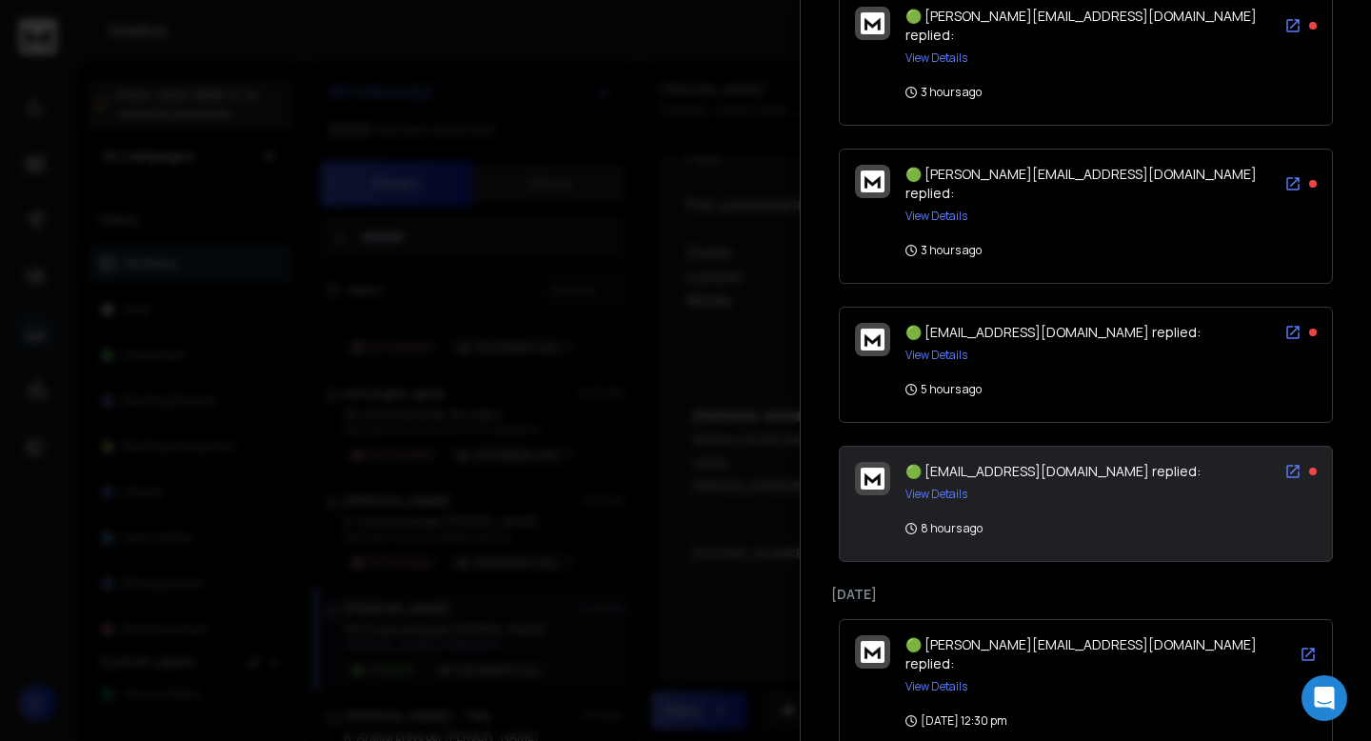
scroll to position [0, 0]
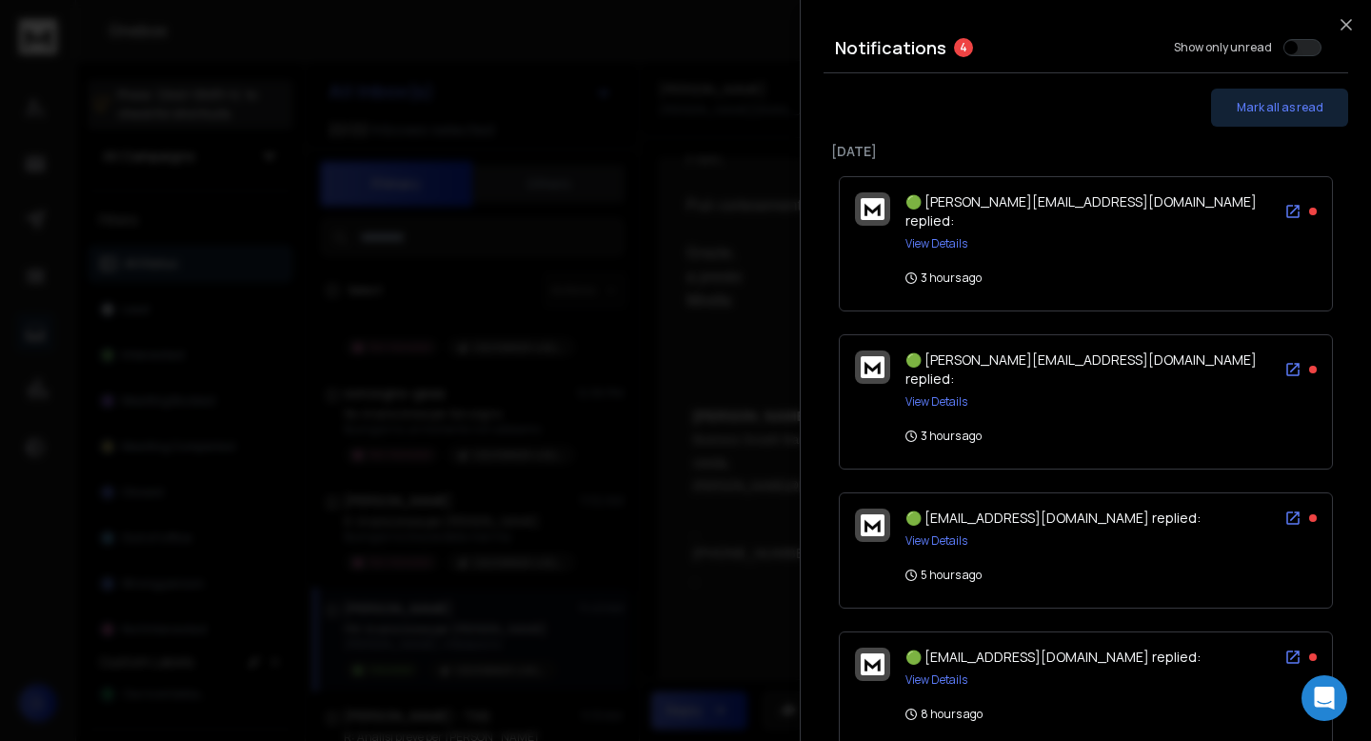
click at [1278, 101] on span "Mark all as read" at bounding box center [1280, 107] width 87 height 15
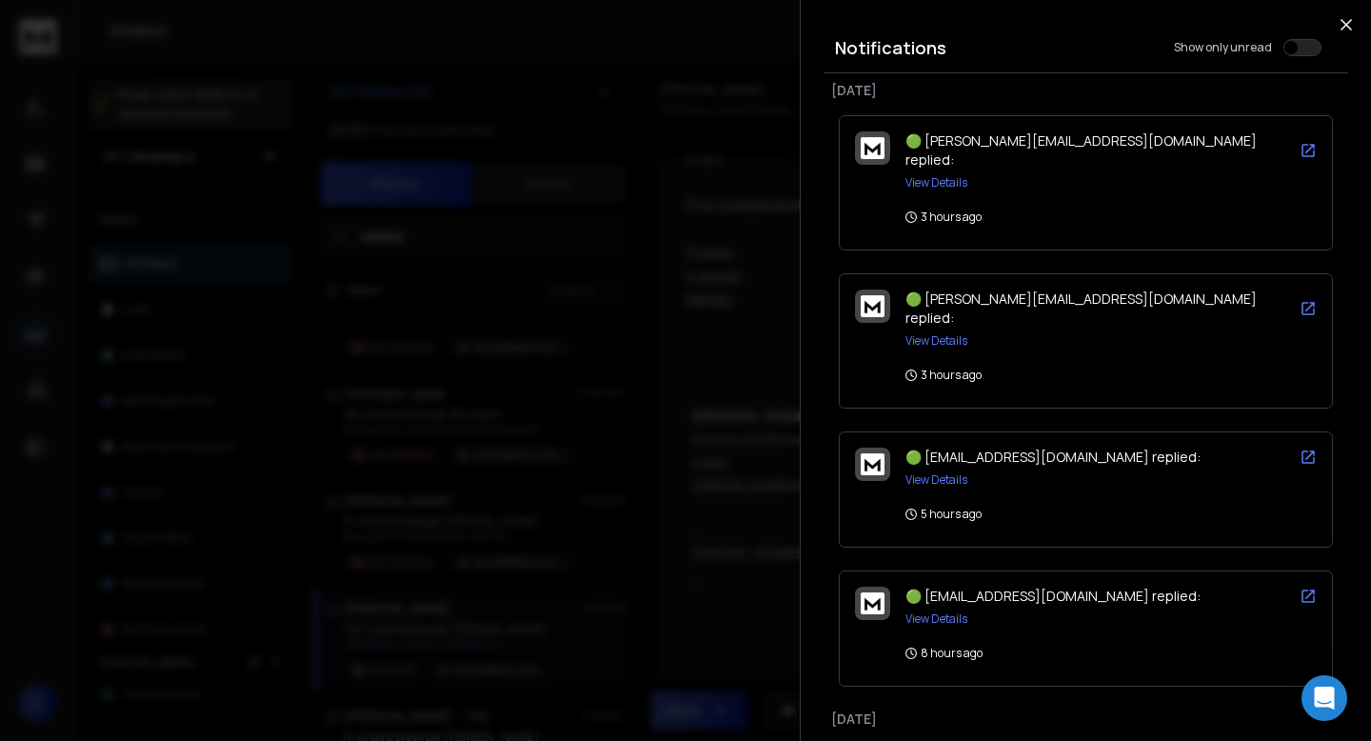
click at [1343, 22] on icon "button" at bounding box center [1347, 25] width 10 height 10
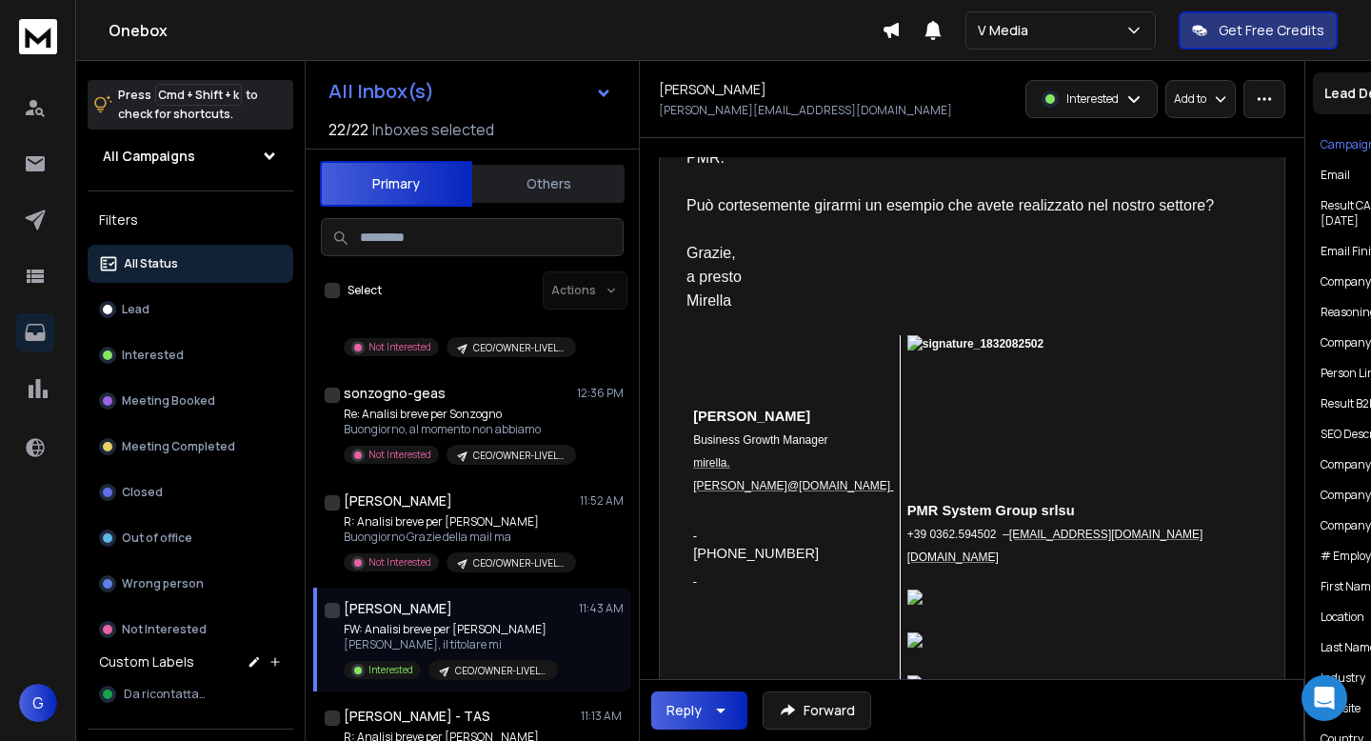
click at [184, 259] on button "All Status" at bounding box center [191, 264] width 206 height 38
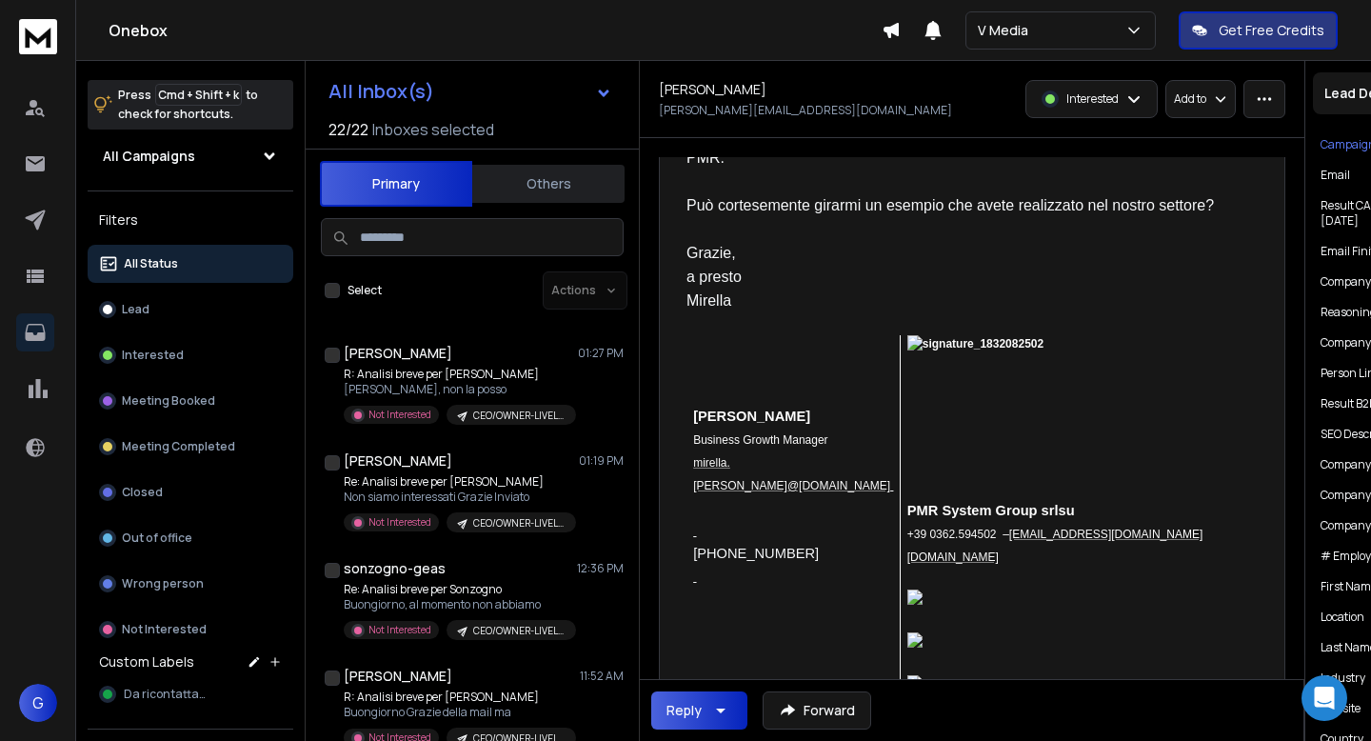
click at [157, 698] on span "Da ricontattare" at bounding box center [167, 694] width 86 height 15
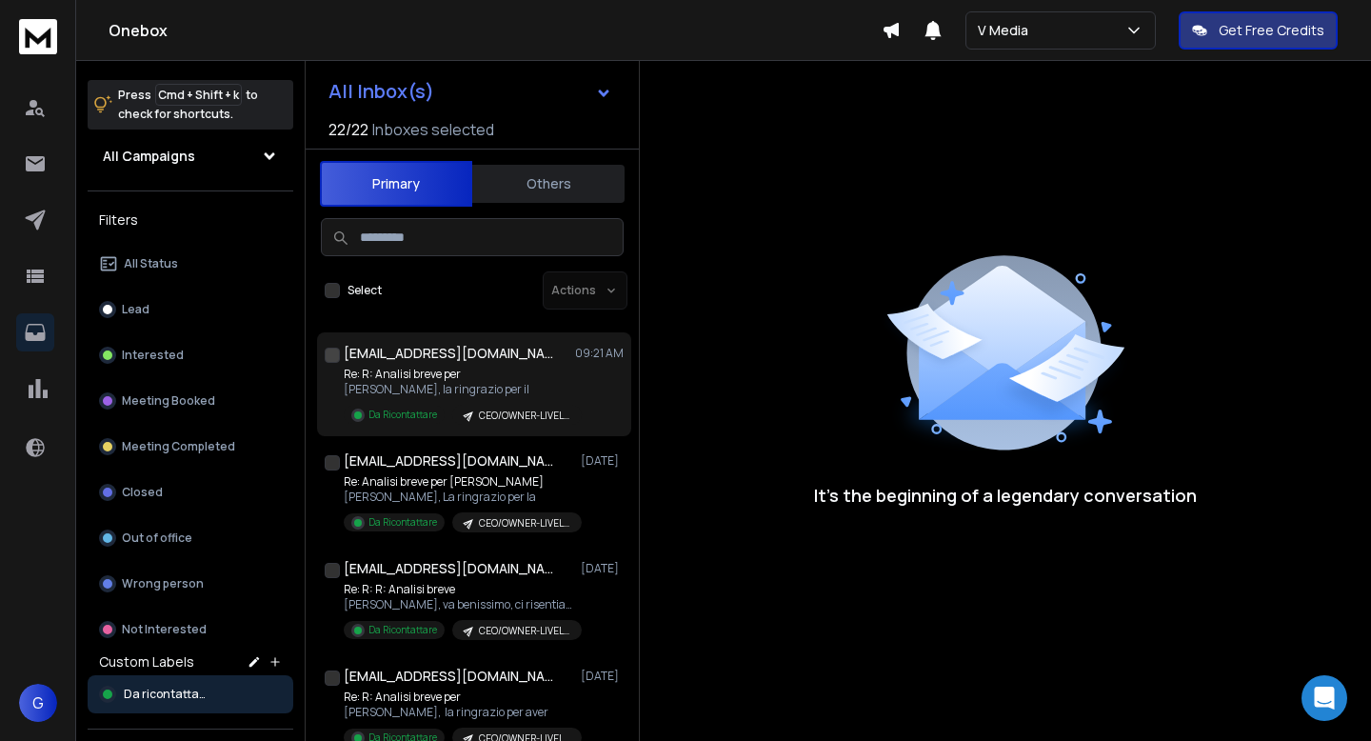
click at [486, 377] on p "Re: R: Analisi breve per" at bounding box center [458, 374] width 229 height 15
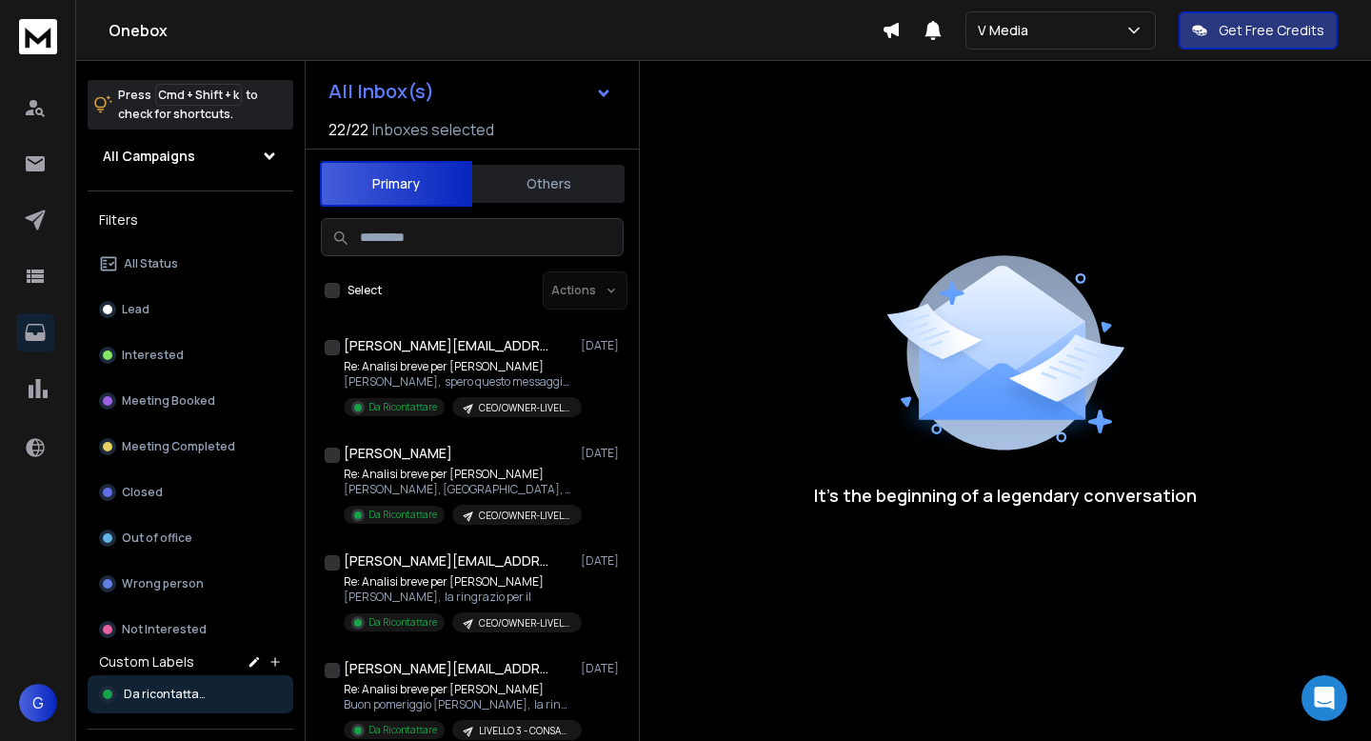
scroll to position [632, 0]
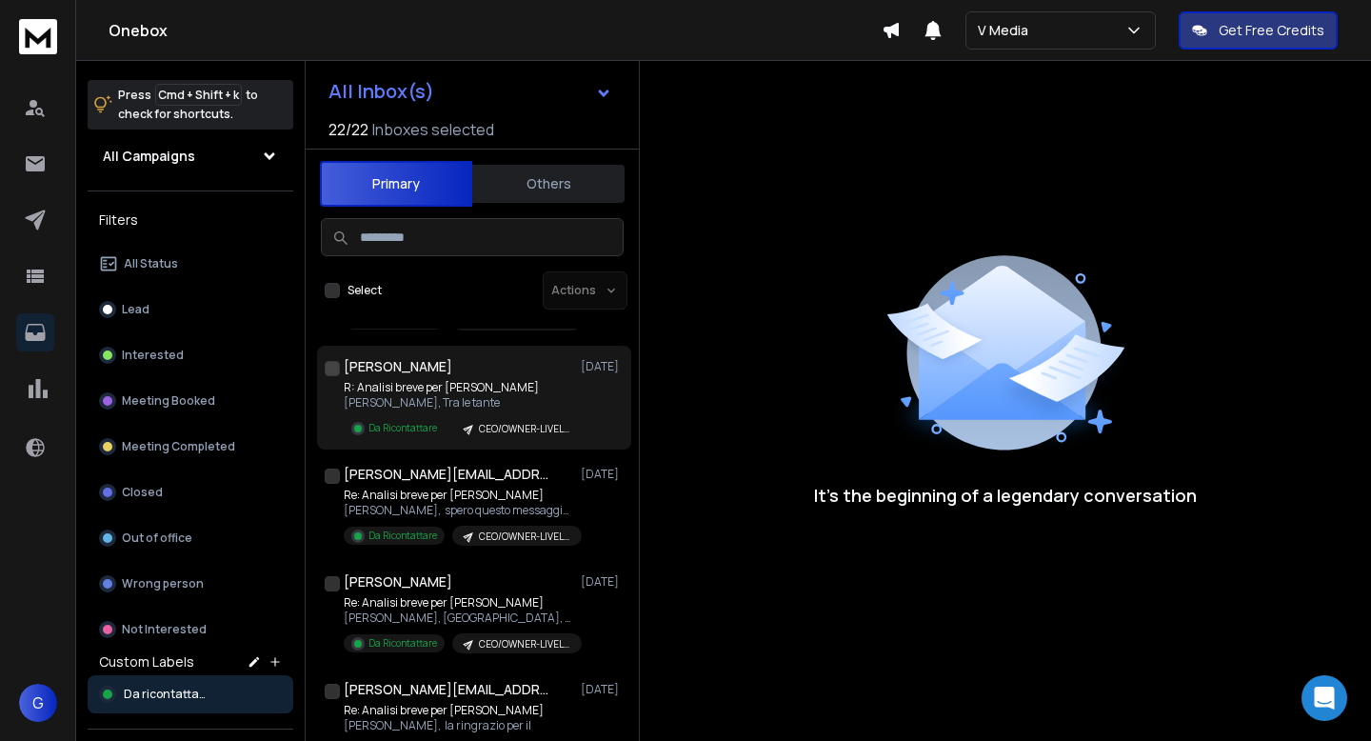
click at [490, 389] on p "R: Analisi breve per [PERSON_NAME]" at bounding box center [458, 387] width 229 height 15
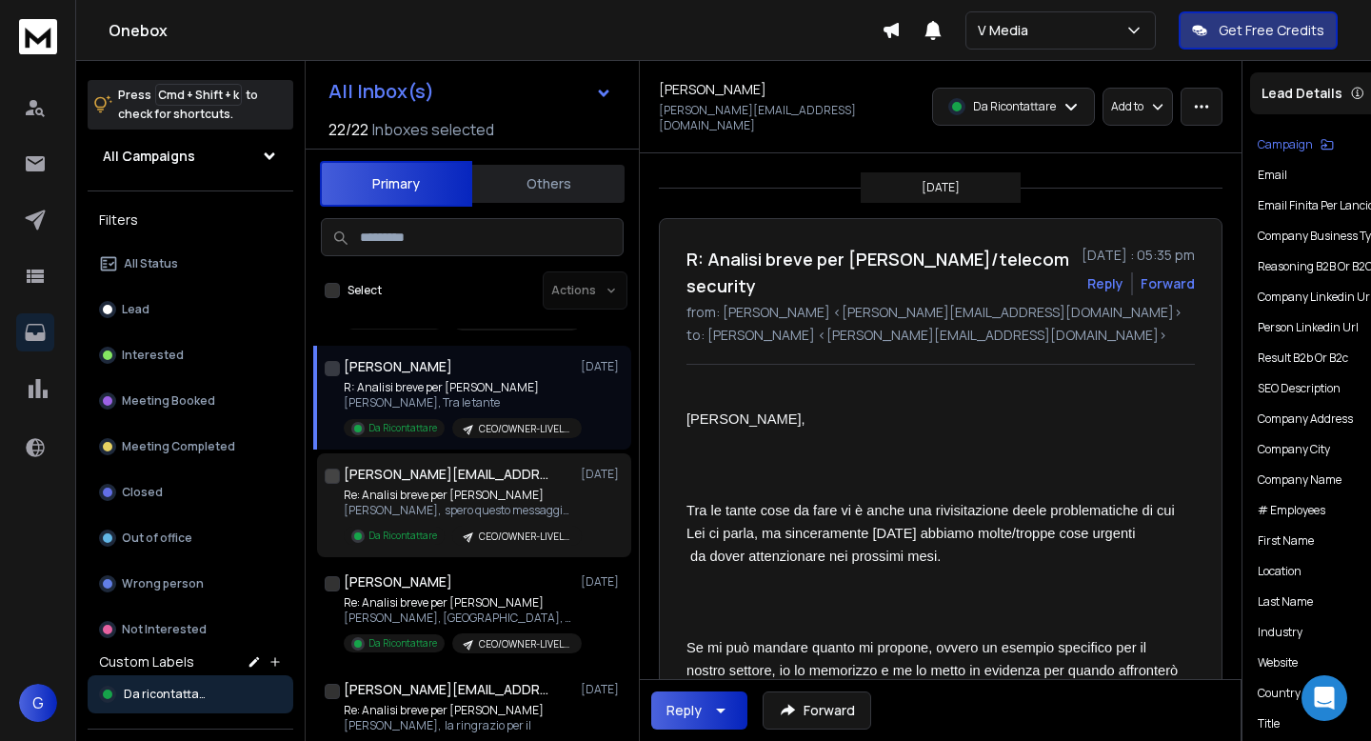
click at [433, 489] on p "Re: Analisi breve per [PERSON_NAME]" at bounding box center [458, 495] width 229 height 15
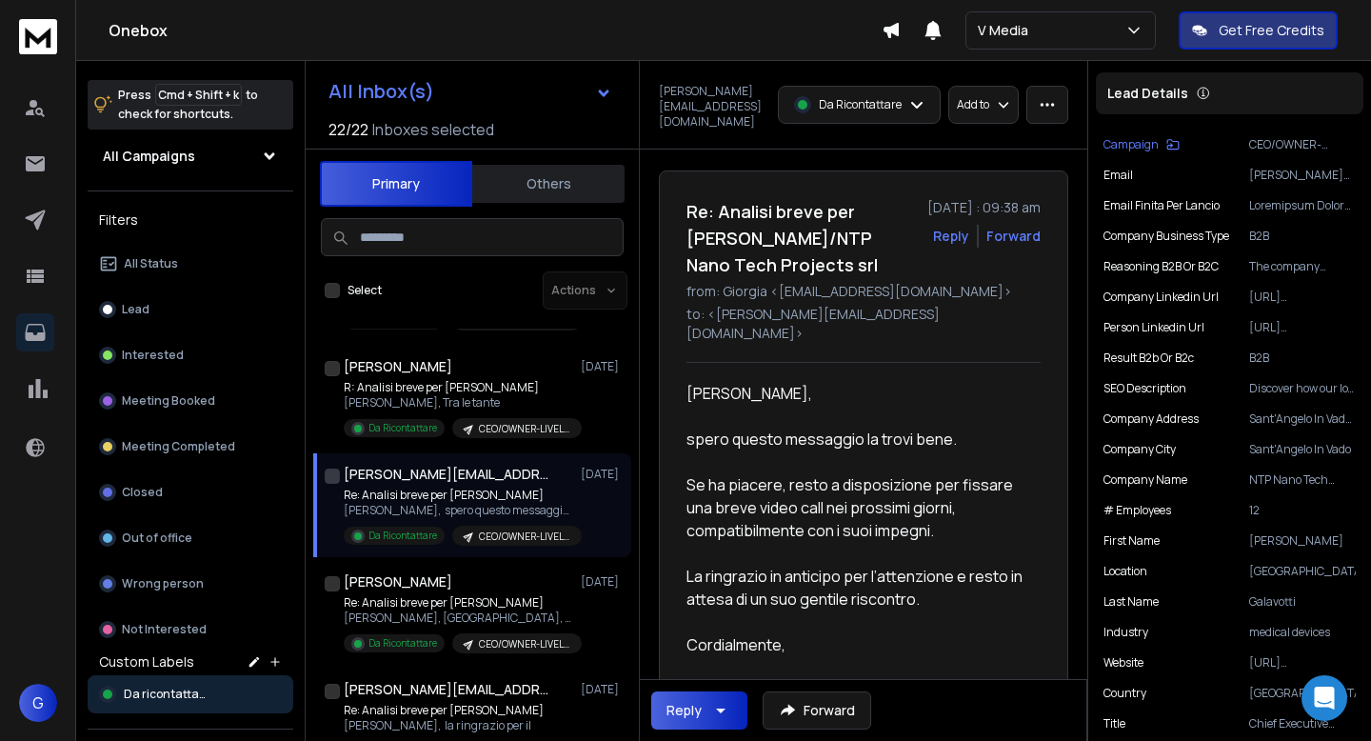
scroll to position [45, 0]
click at [176, 366] on button "Interested" at bounding box center [191, 355] width 206 height 38
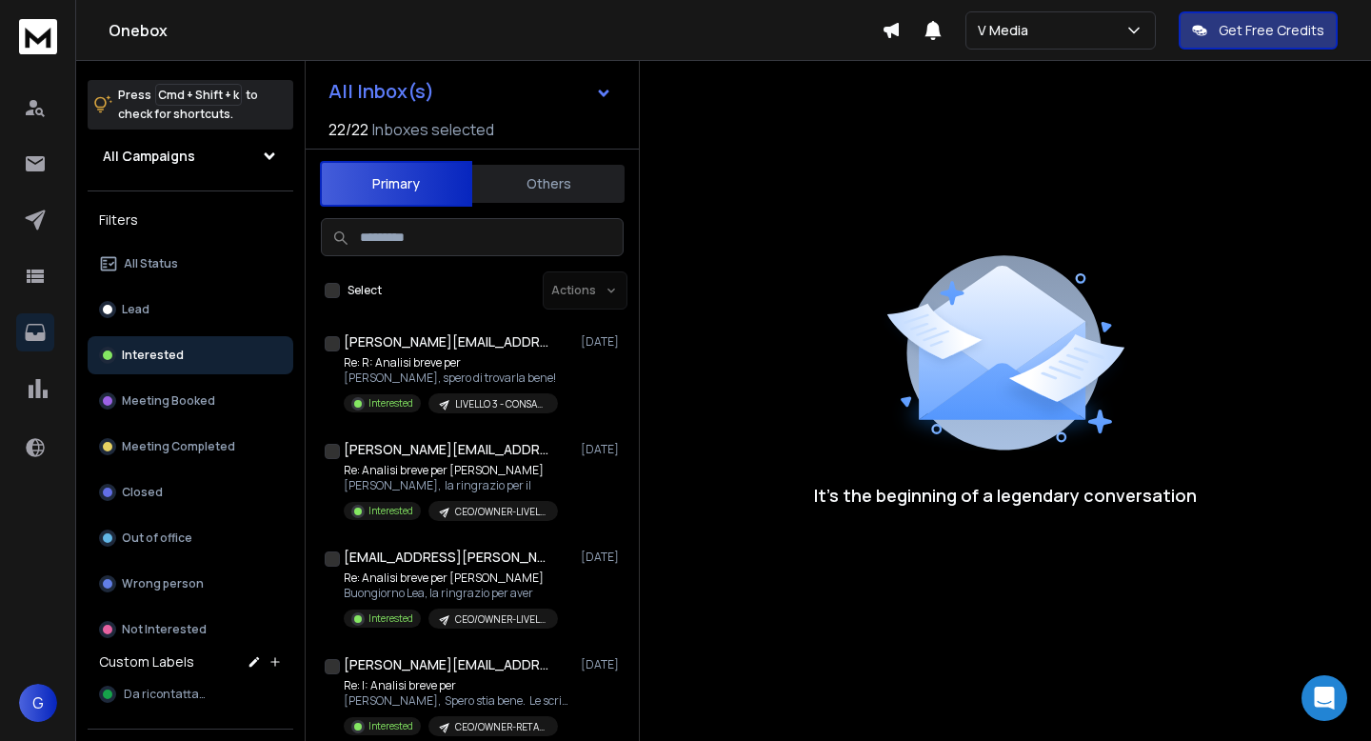
scroll to position [773, 0]
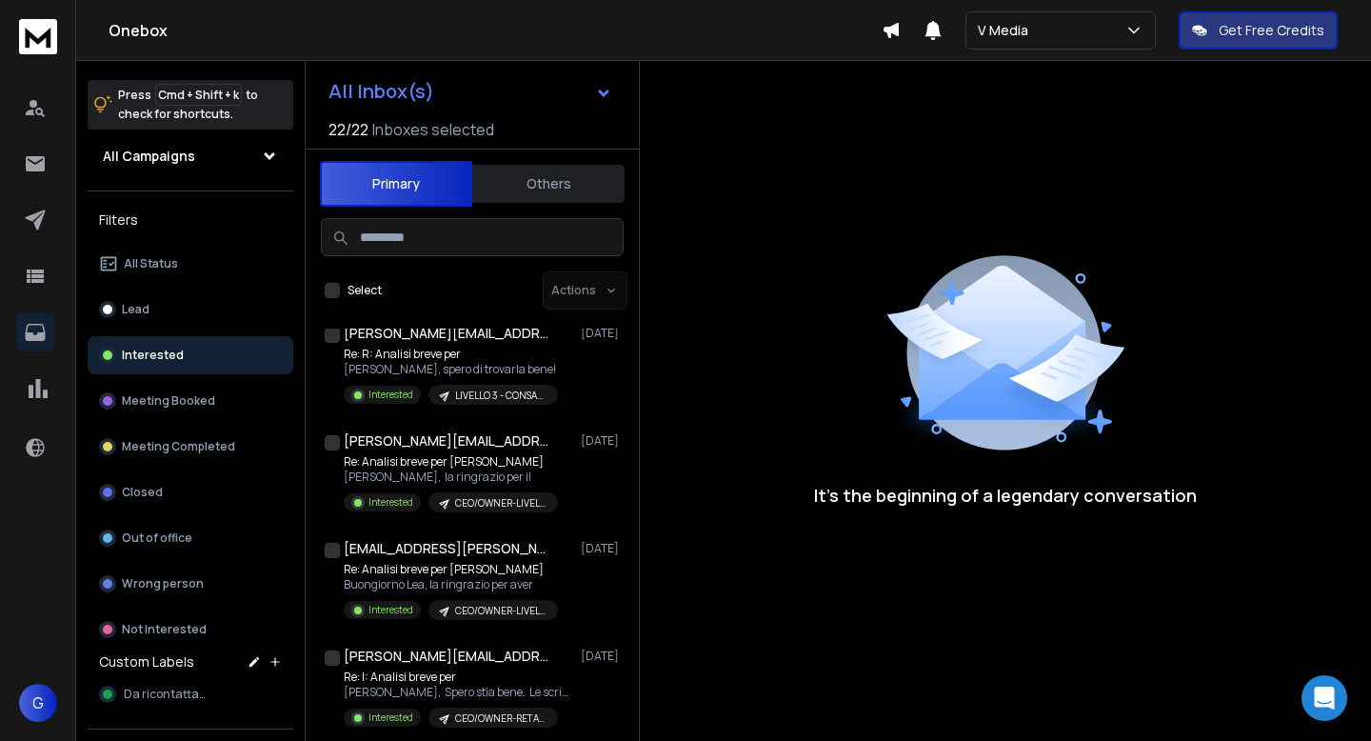
click at [463, 250] on input at bounding box center [472, 237] width 303 height 38
type input "*"
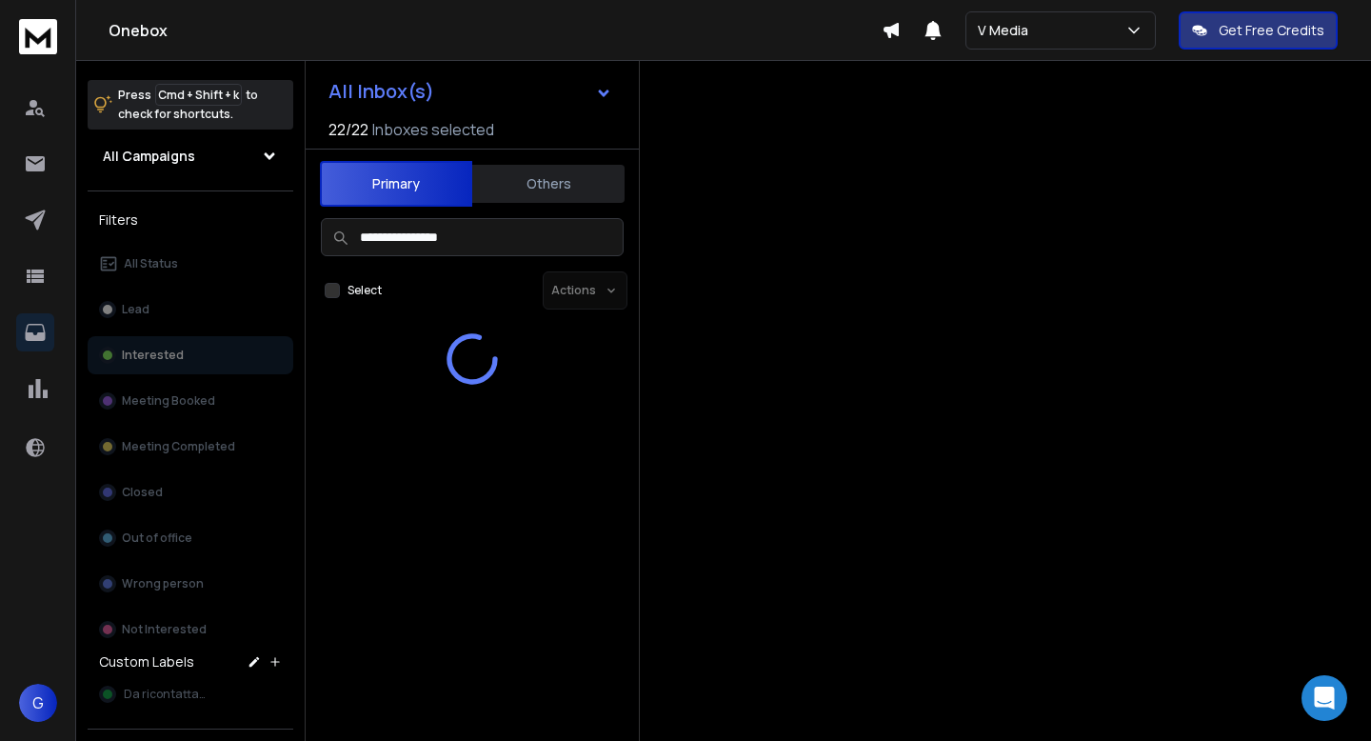
scroll to position [0, 0]
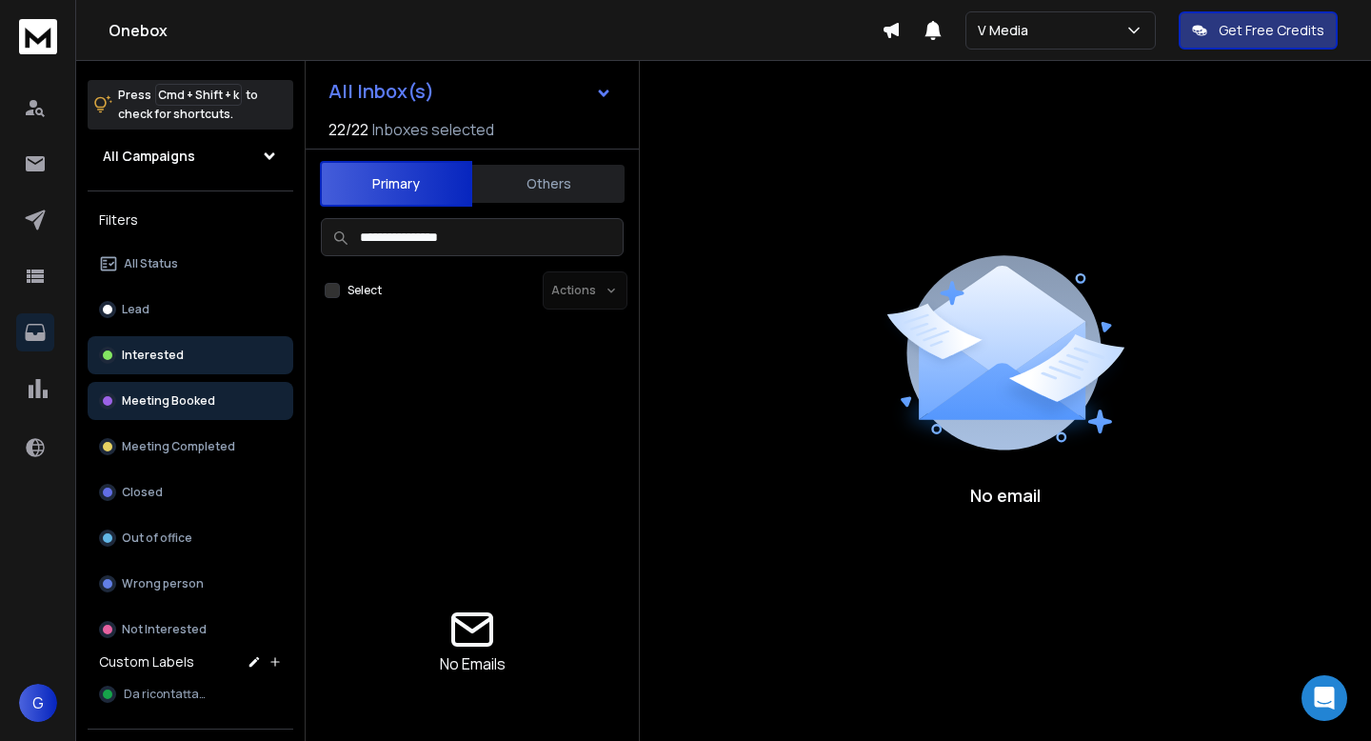
type input "**********"
click at [224, 386] on button "Meeting Booked" at bounding box center [191, 401] width 206 height 38
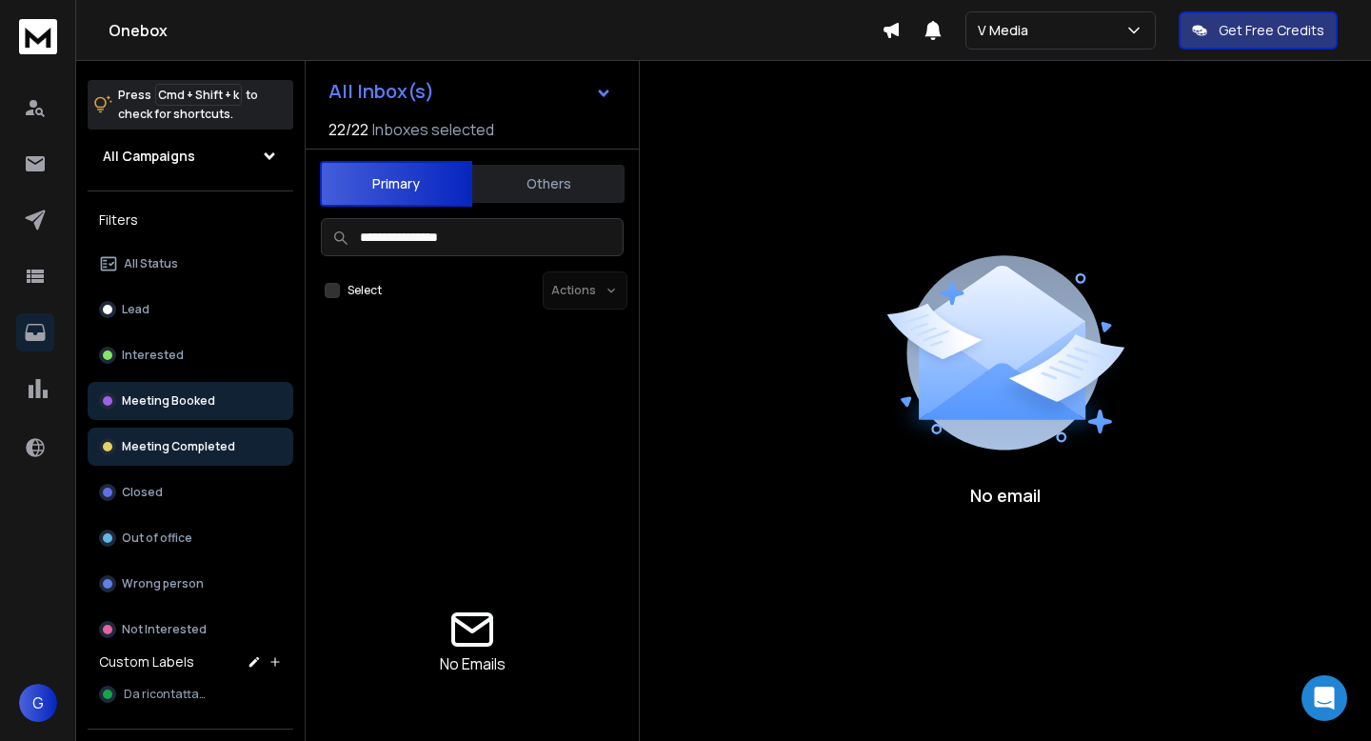
click at [218, 437] on button "Meeting Completed" at bounding box center [191, 447] width 206 height 38
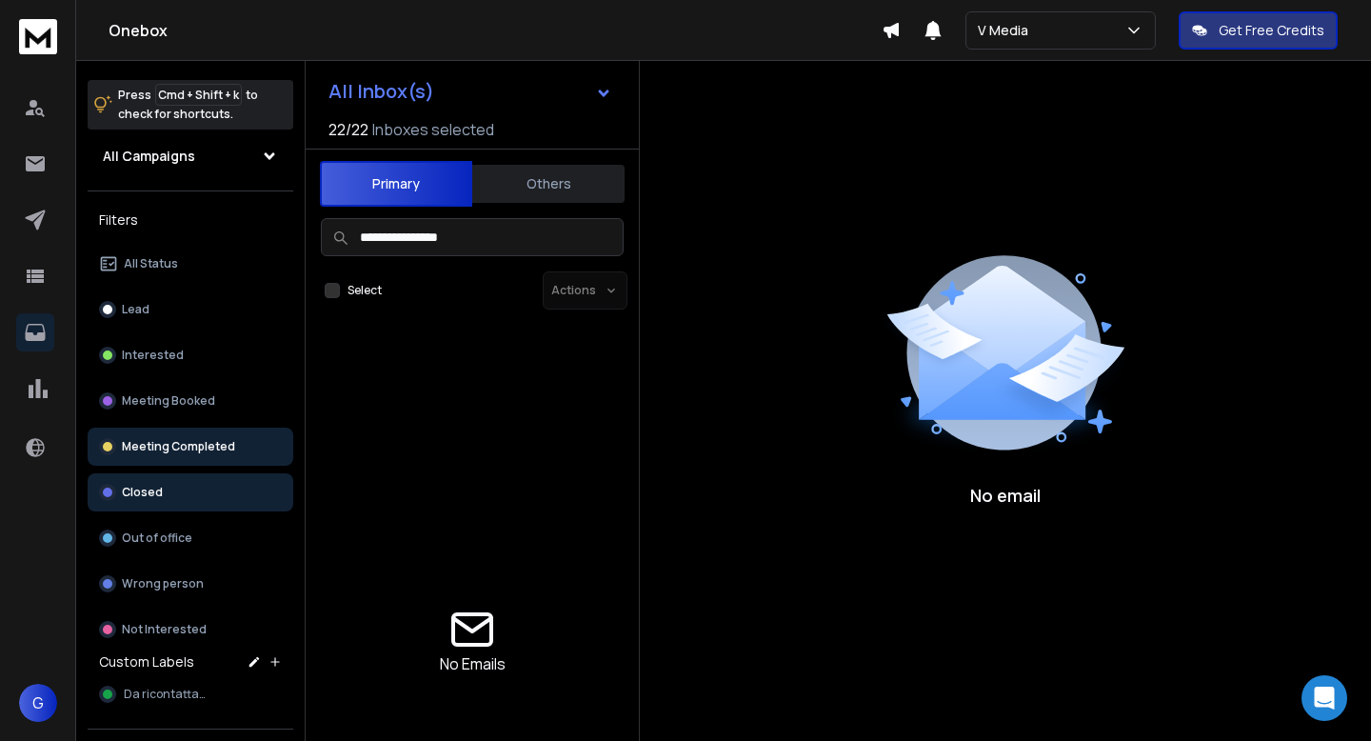
click at [215, 492] on button "Closed" at bounding box center [191, 492] width 206 height 38
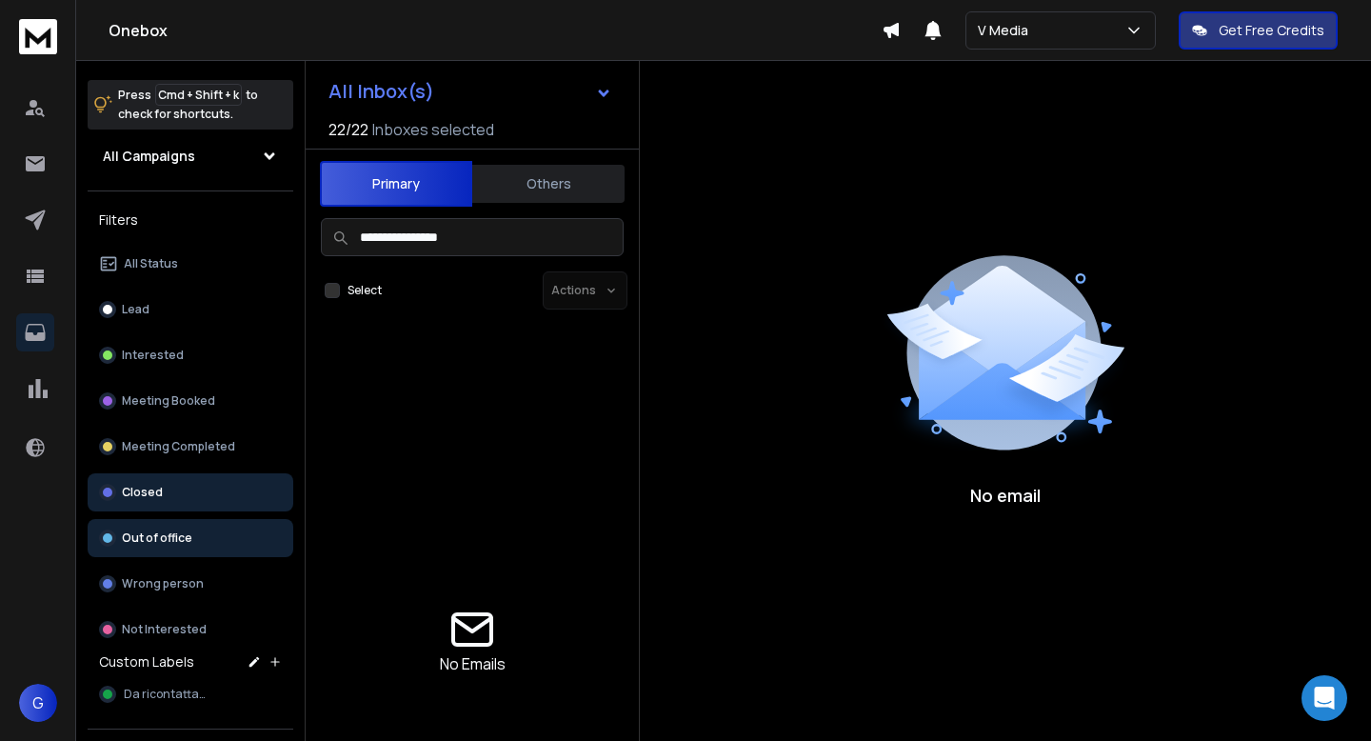
click at [209, 549] on button "Out of office" at bounding box center [191, 538] width 206 height 38
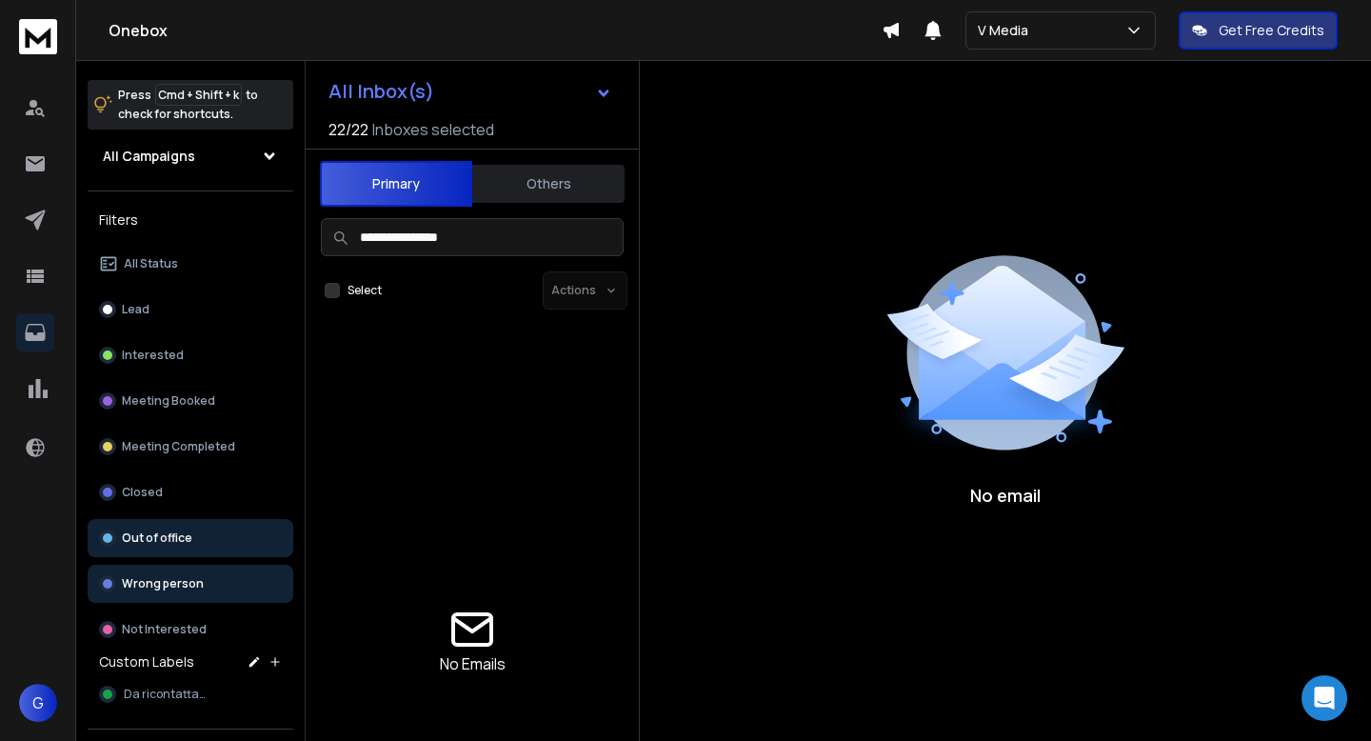
click at [210, 588] on button "Wrong person" at bounding box center [191, 584] width 206 height 38
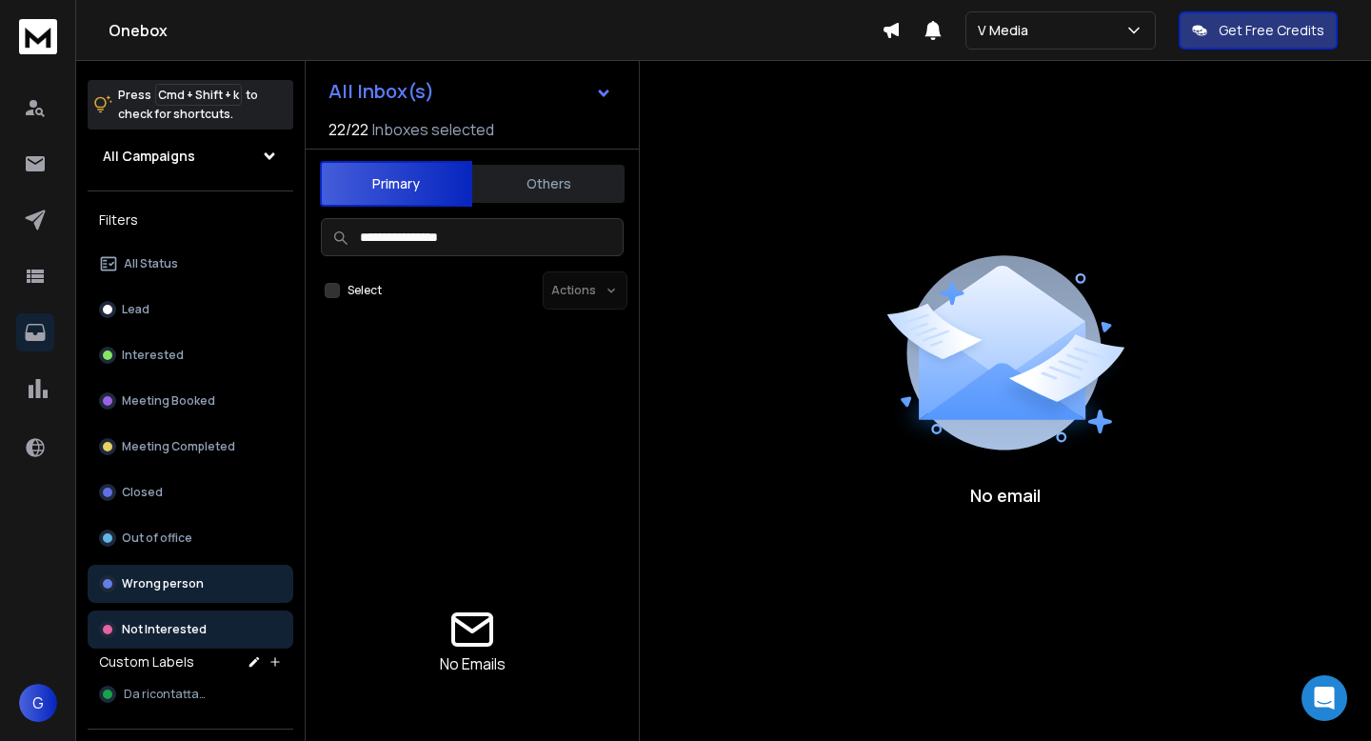
click at [209, 626] on button "Not Interested" at bounding box center [191, 629] width 206 height 38
click at [189, 691] on span "Da ricontattare" at bounding box center [167, 694] width 86 height 15
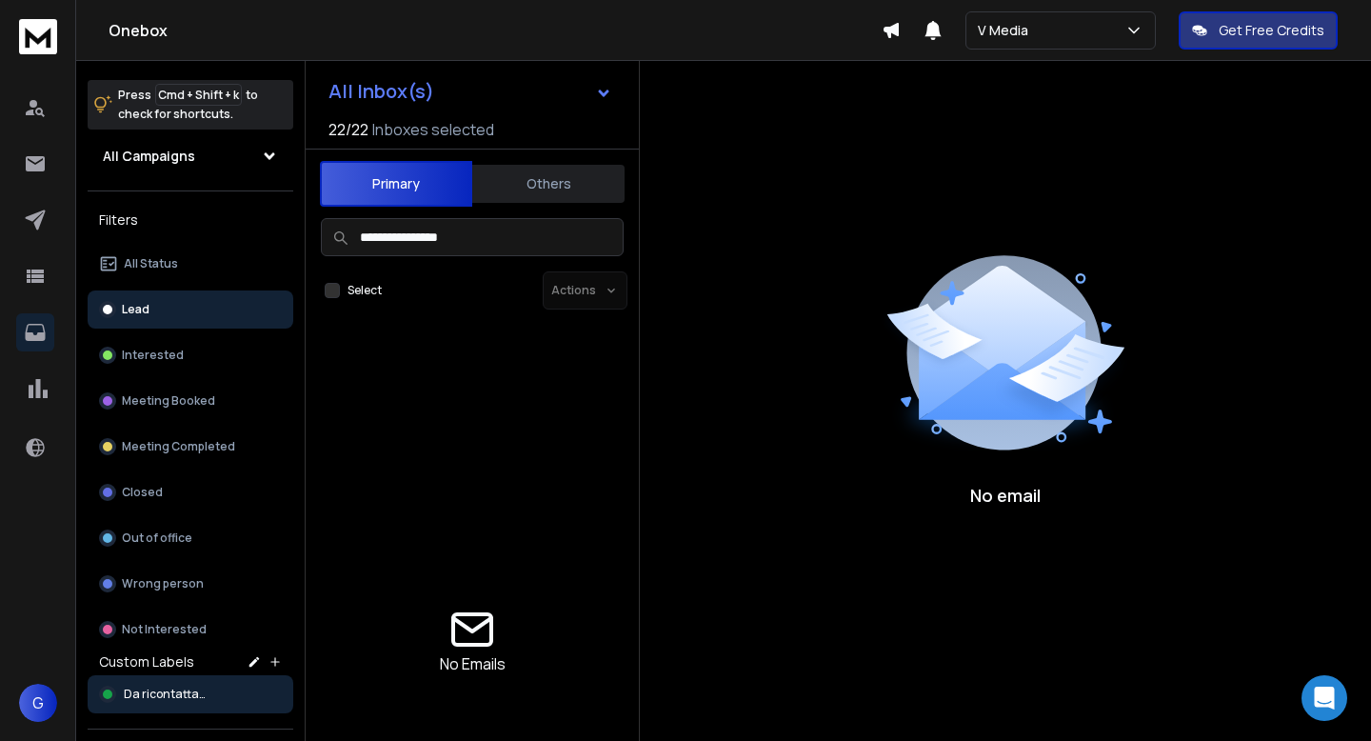
click at [194, 303] on button "Lead" at bounding box center [191, 309] width 206 height 38
click at [474, 249] on input "**********" at bounding box center [472, 237] width 303 height 38
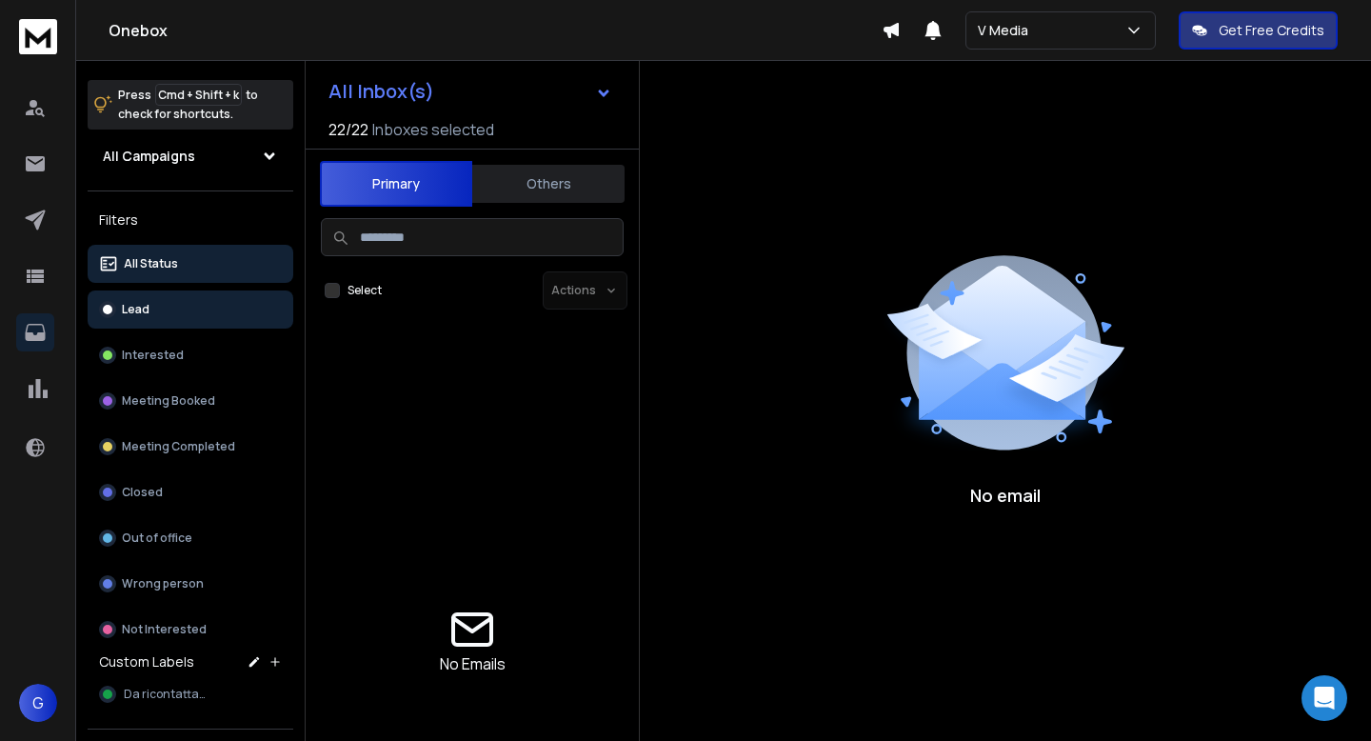
click at [186, 270] on button "All Status" at bounding box center [191, 264] width 206 height 38
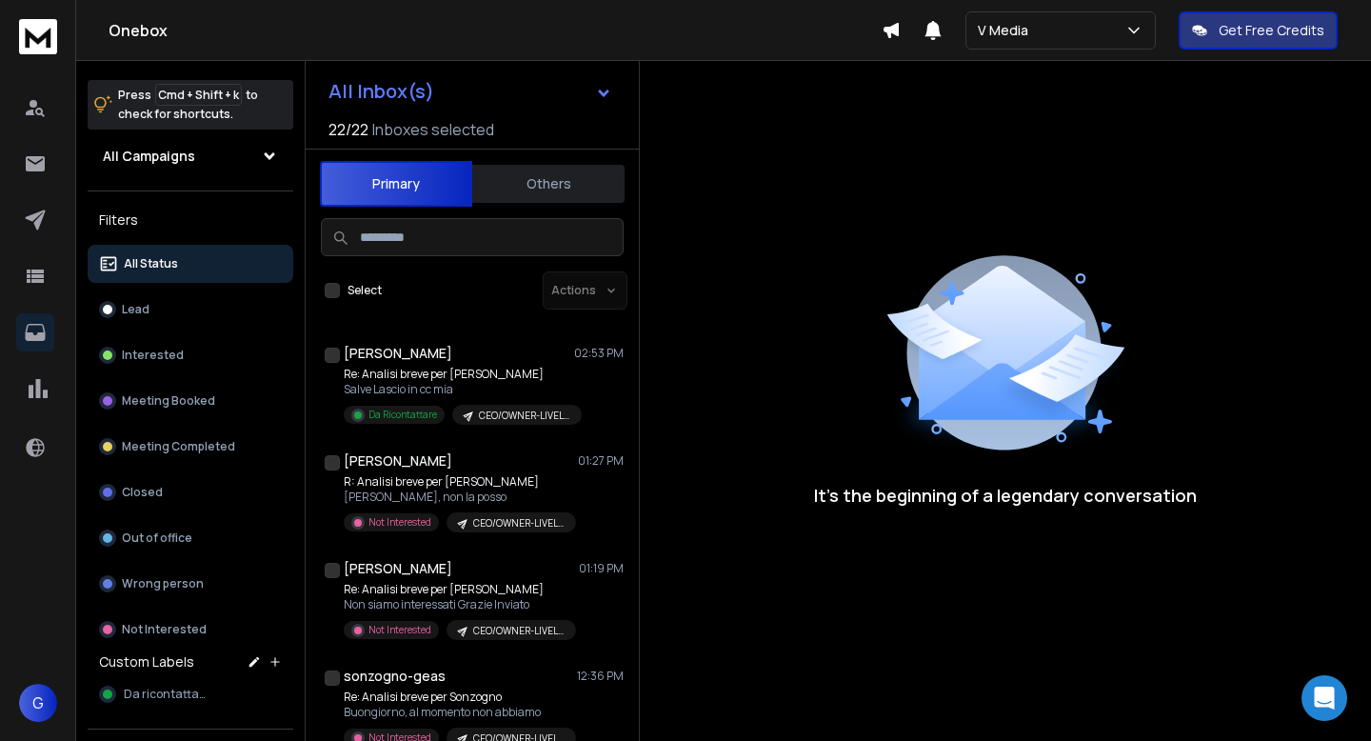
click at [488, 233] on input at bounding box center [472, 237] width 303 height 38
paste input "**********"
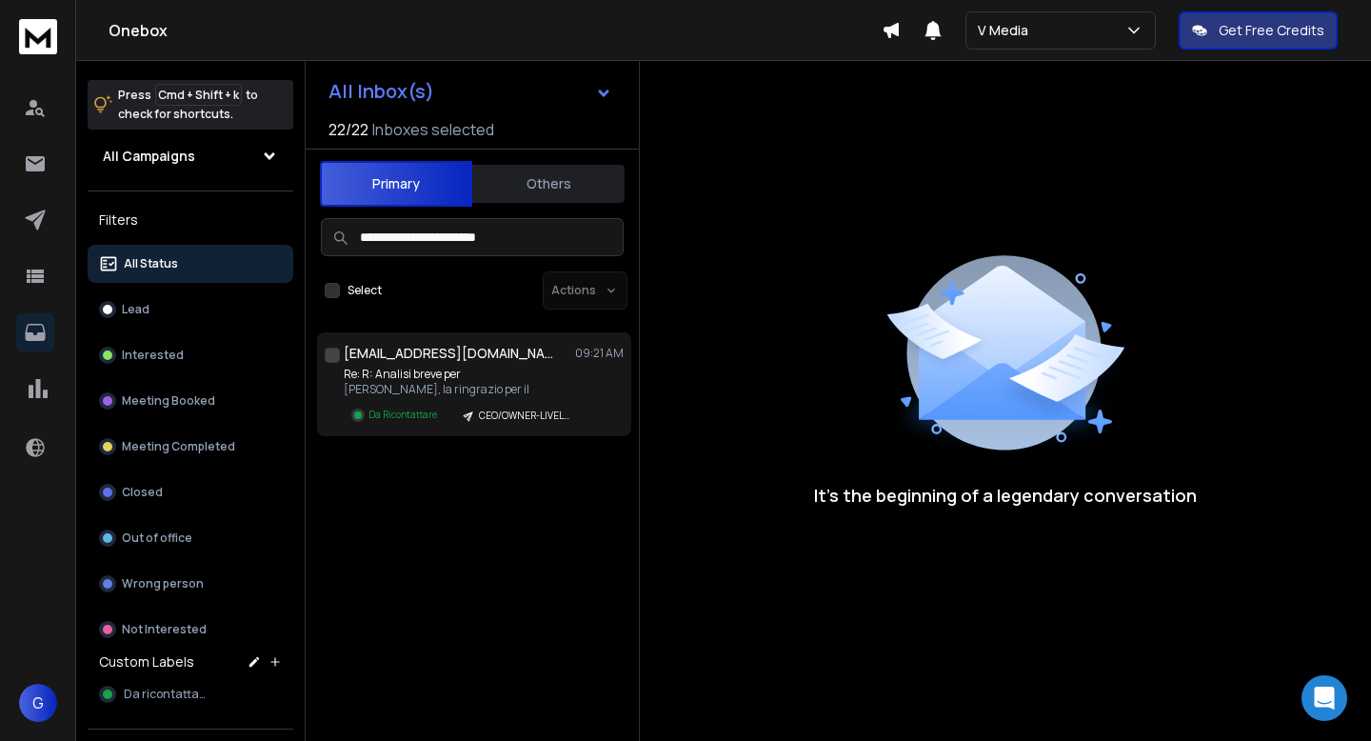
type input "**********"
click at [497, 370] on p "Re: R: Analisi breve per" at bounding box center [458, 374] width 229 height 15
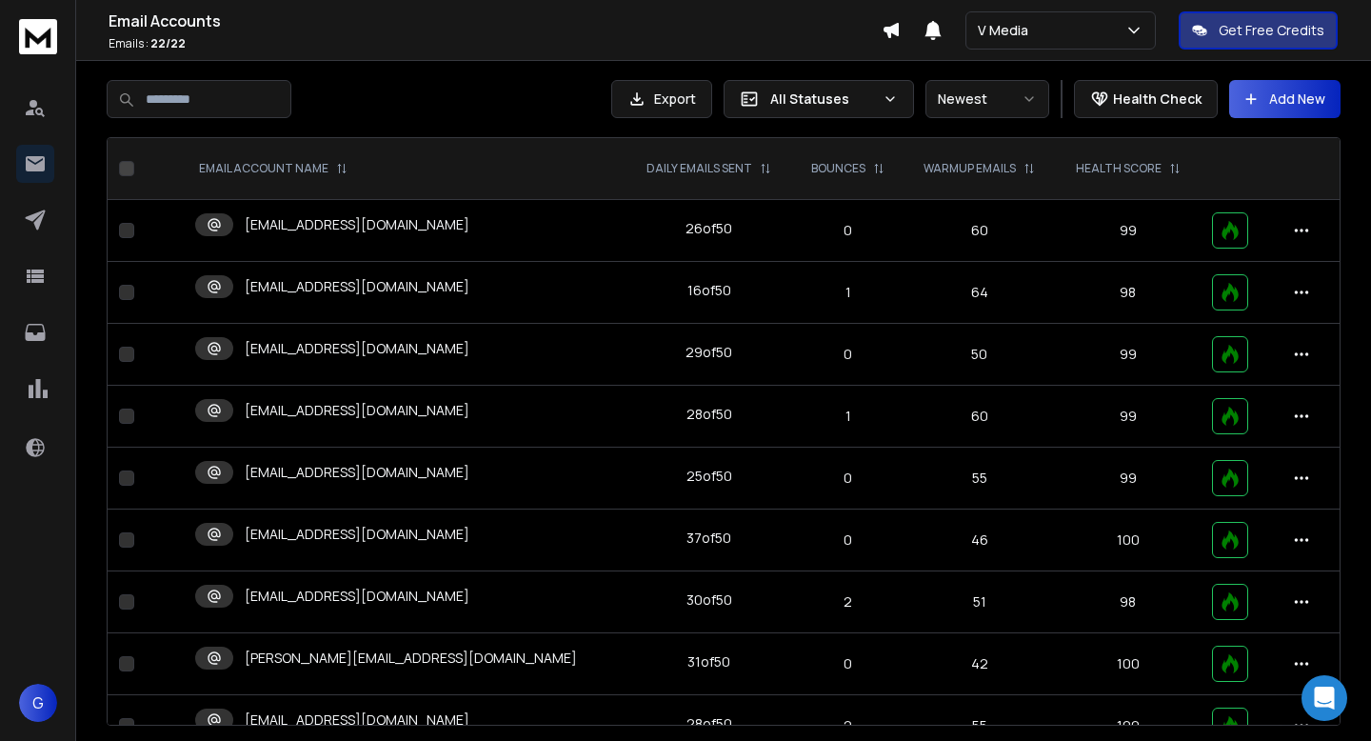
click at [34, 239] on div at bounding box center [38, 223] width 44 height 45
click at [36, 235] on link at bounding box center [35, 220] width 38 height 38
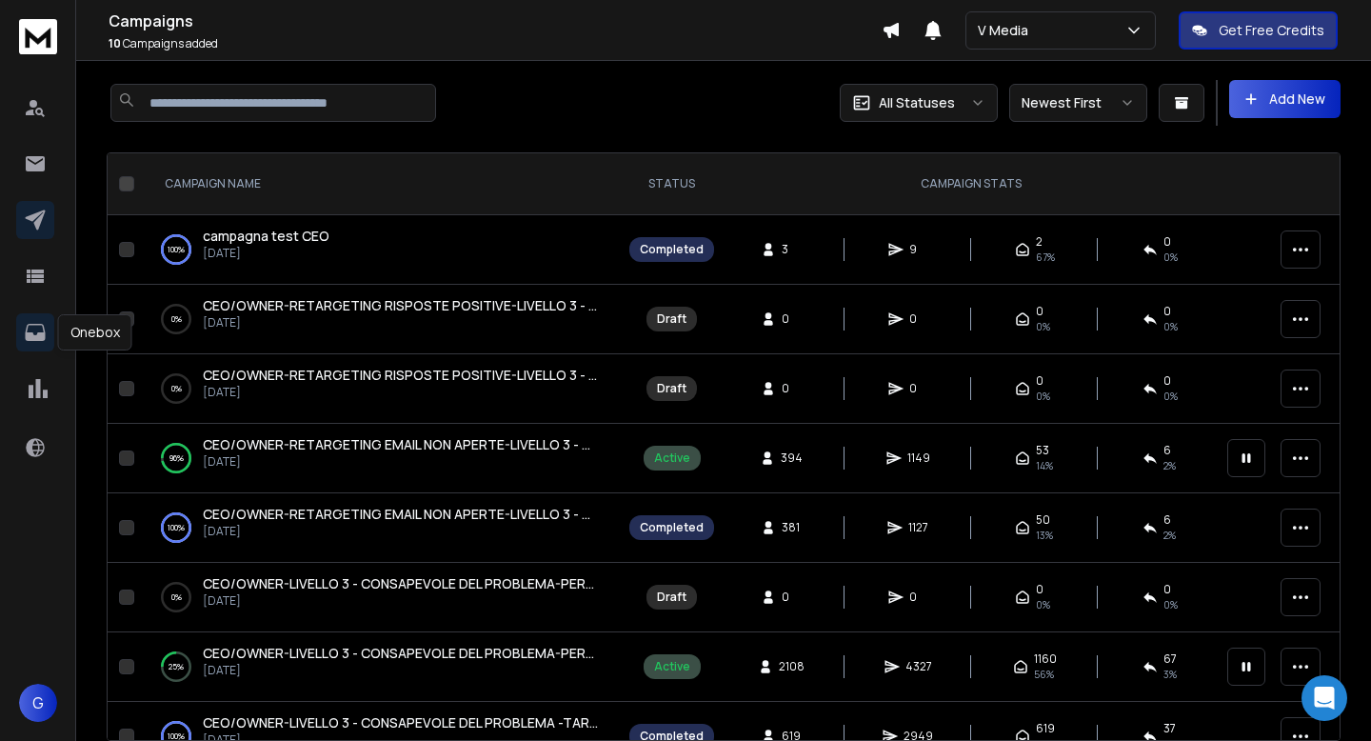
click at [33, 331] on icon at bounding box center [35, 332] width 23 height 23
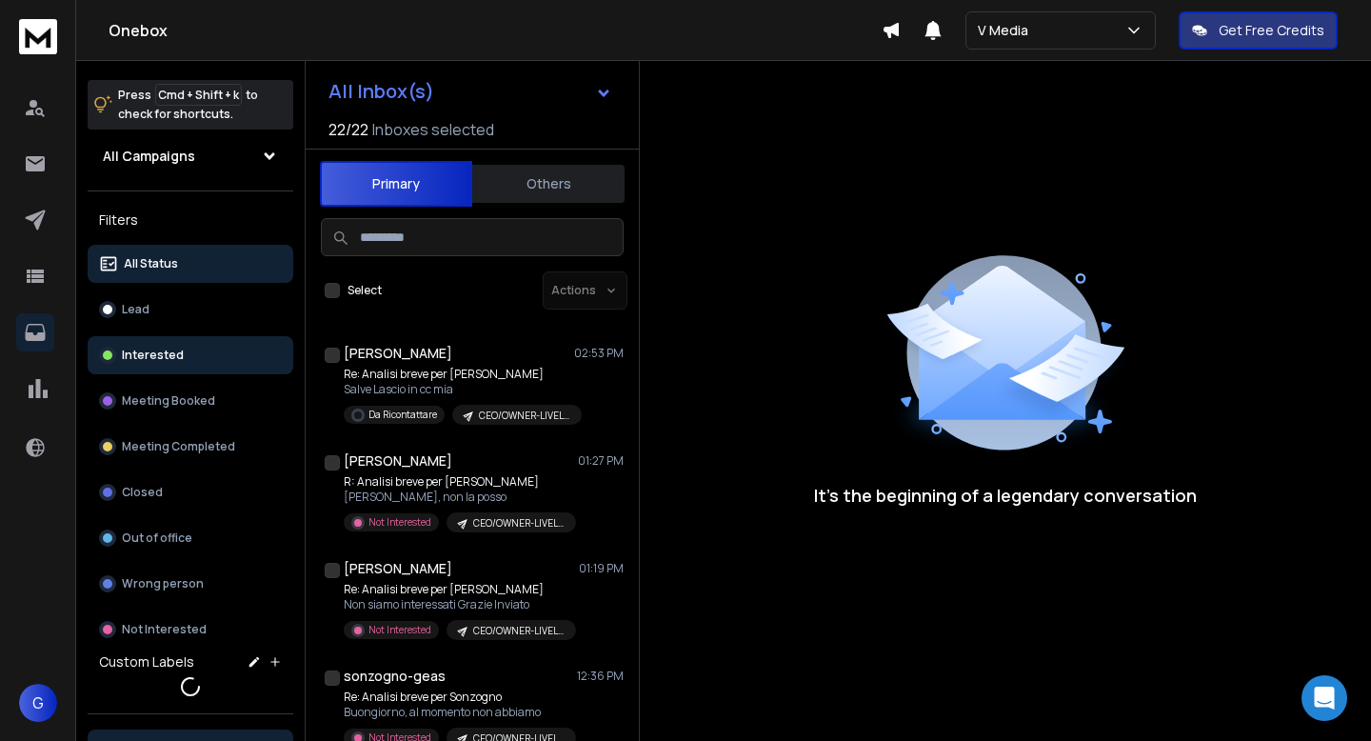
click at [177, 361] on p "Interested" at bounding box center [153, 355] width 62 height 15
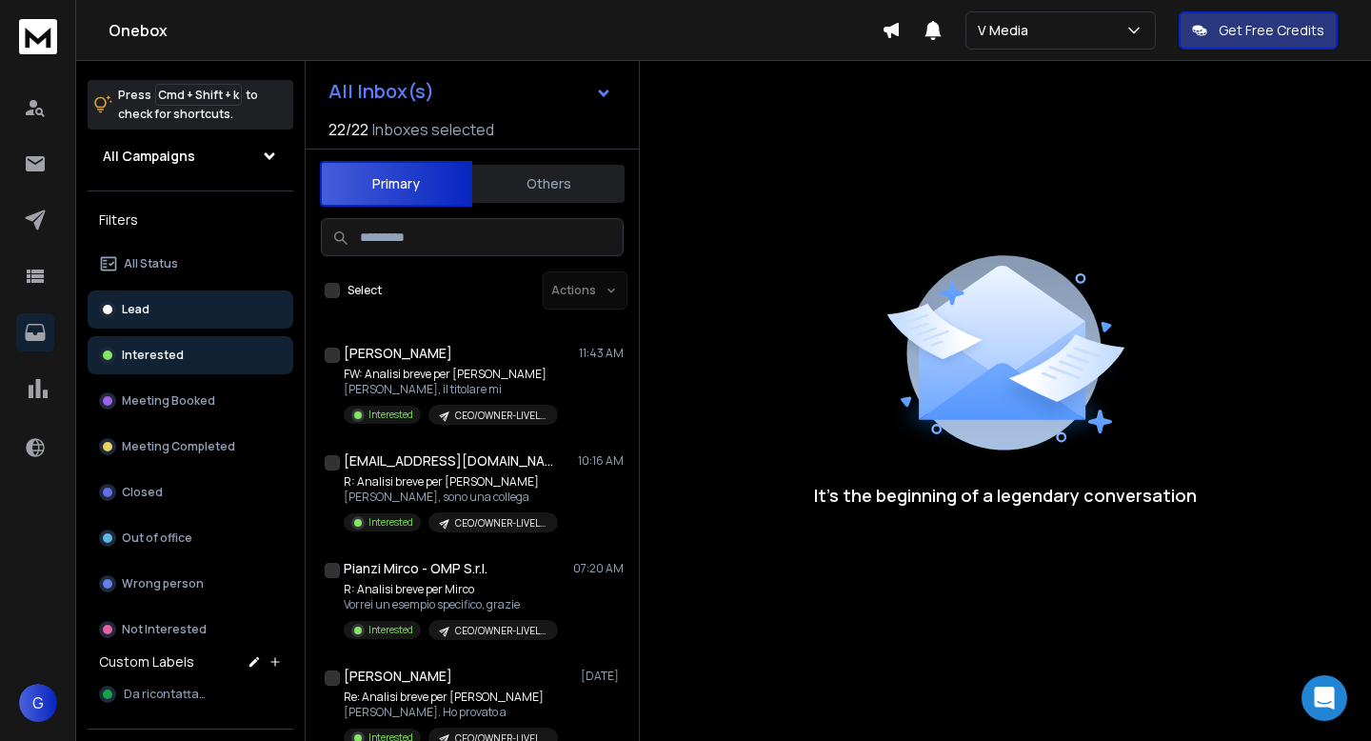
click at [202, 307] on button "Lead" at bounding box center [191, 309] width 206 height 38
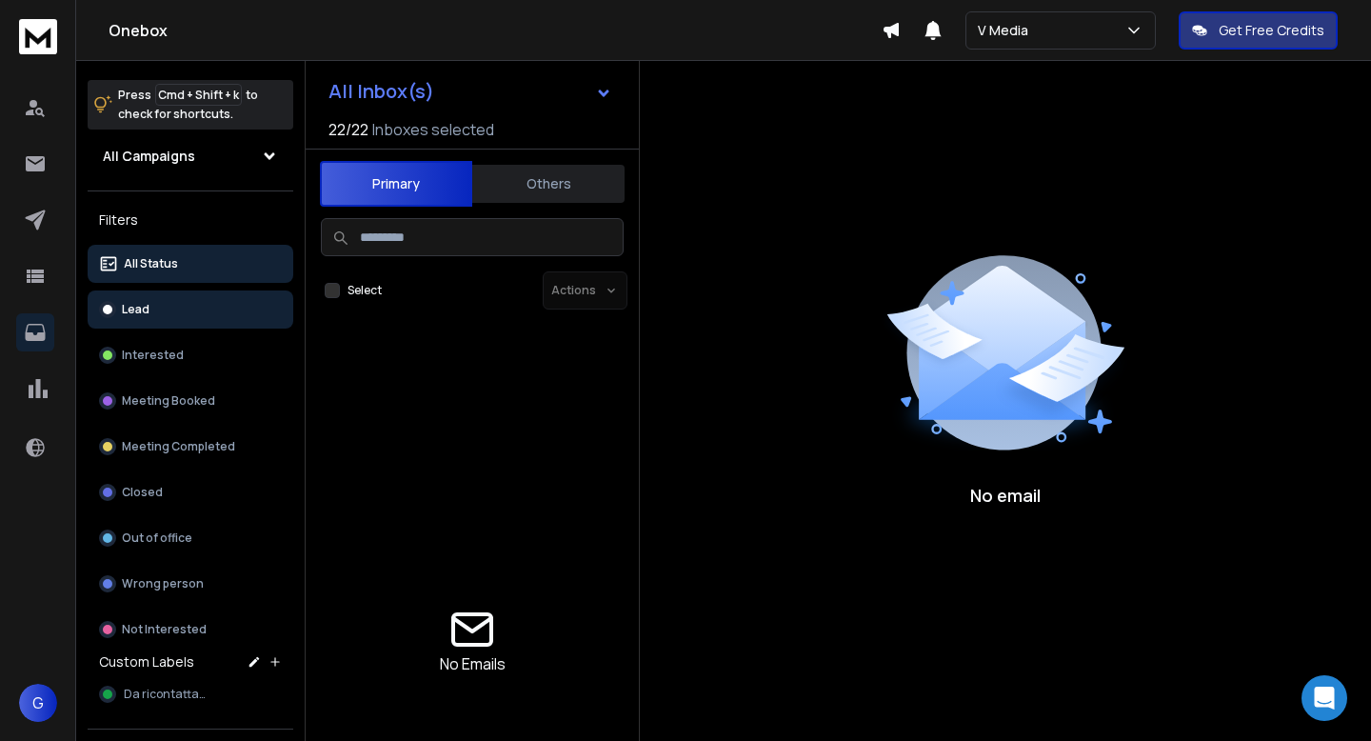
click at [178, 272] on button "All Status" at bounding box center [191, 264] width 206 height 38
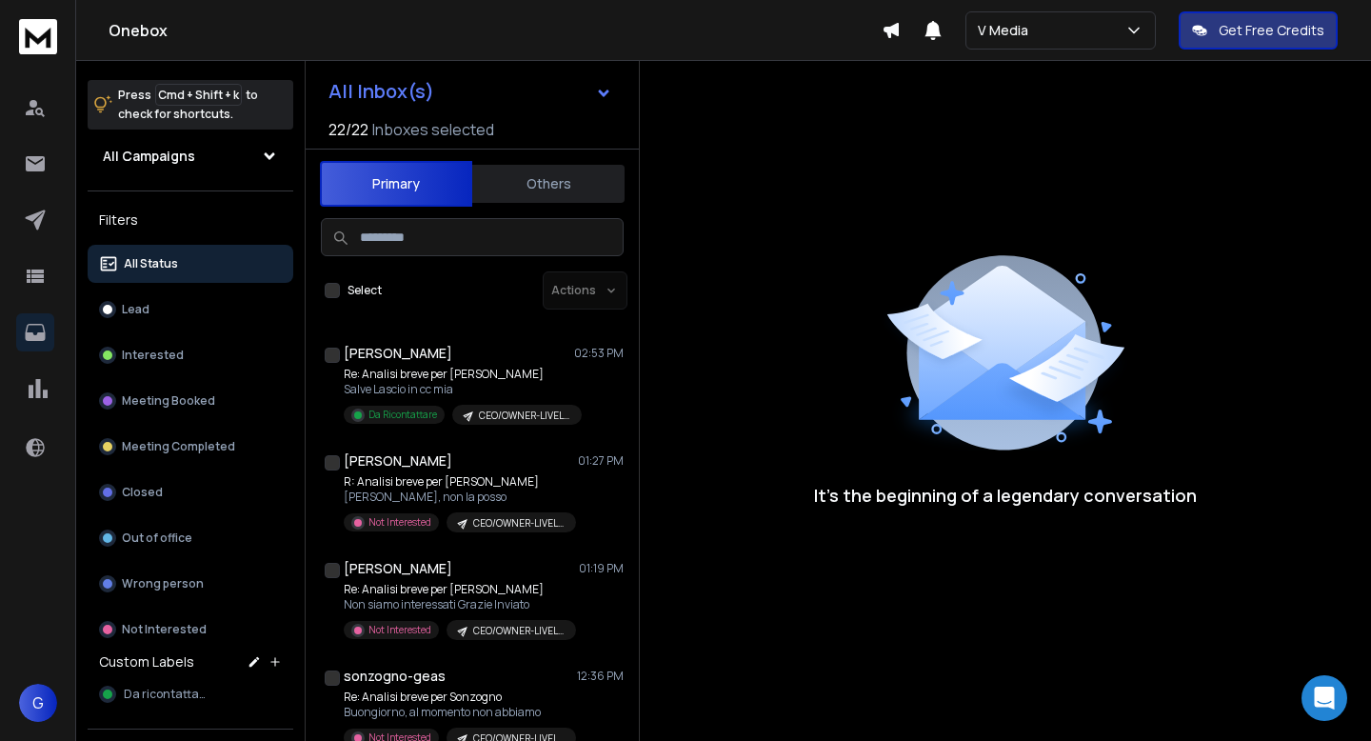
click at [384, 249] on input at bounding box center [472, 237] width 303 height 38
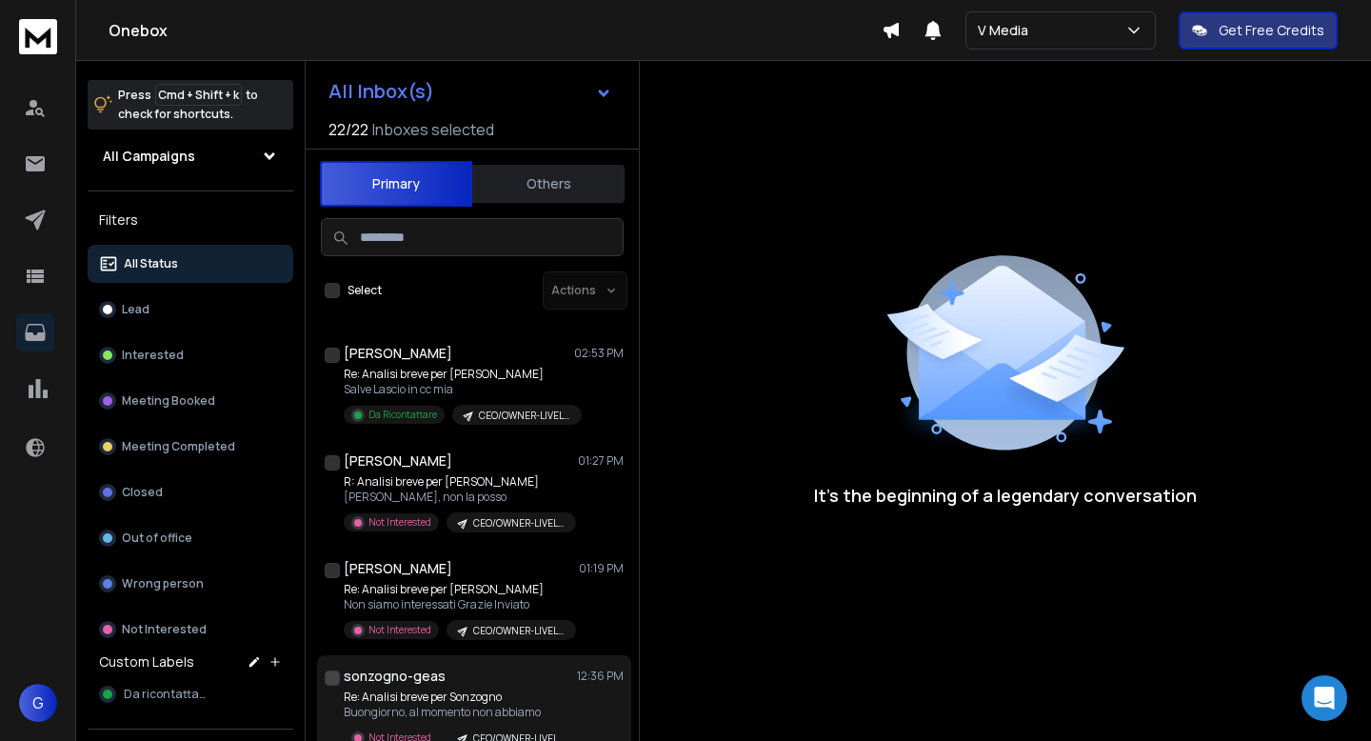
click at [463, 700] on p "Re: Analisi breve per Sonzogno" at bounding box center [458, 697] width 229 height 15
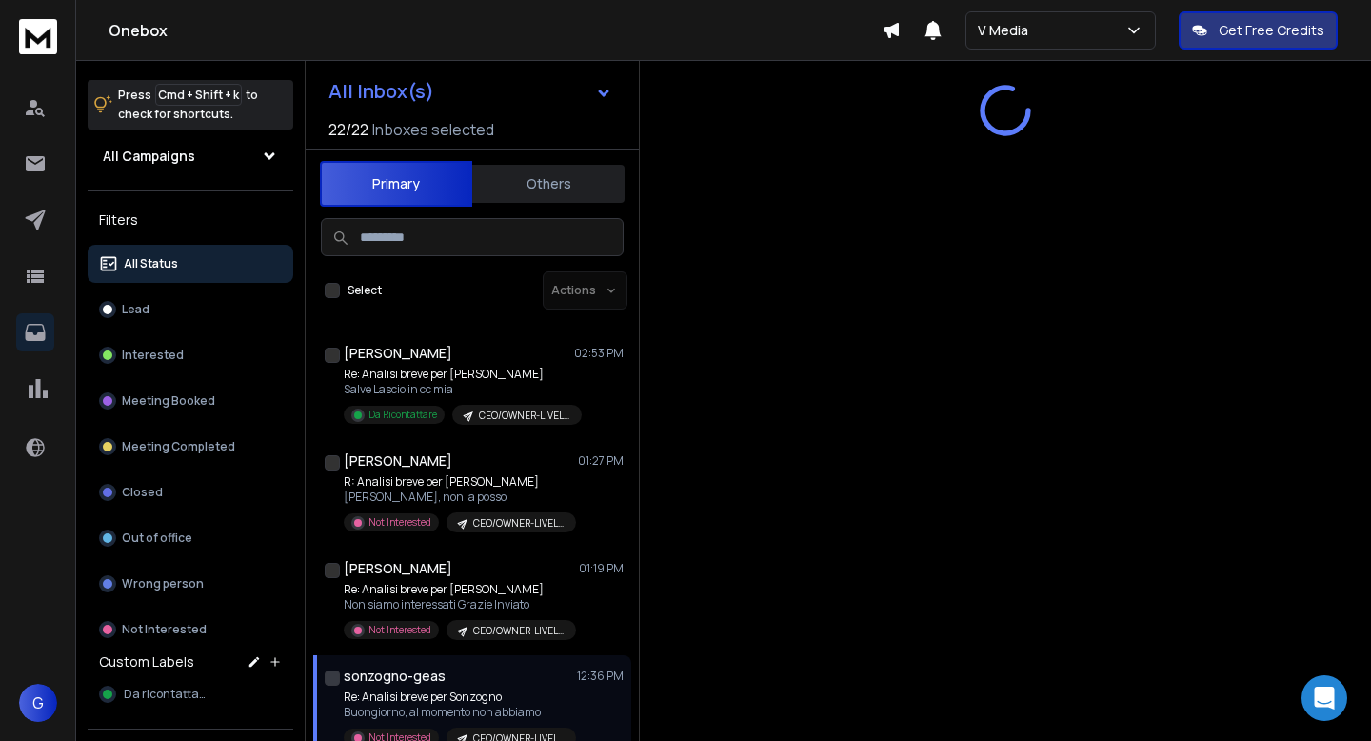
click at [459, 685] on div "sonzogno-geas 12:36 PM" at bounding box center [484, 676] width 280 height 19
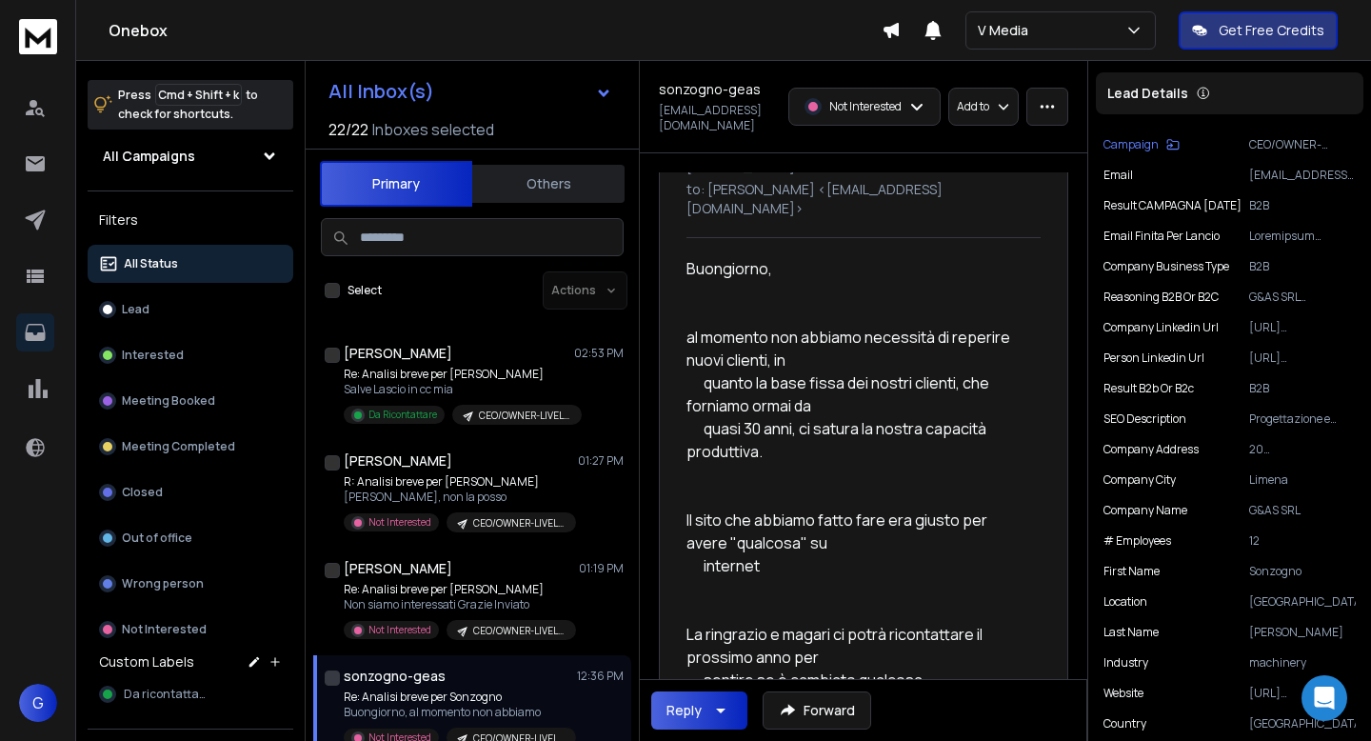
scroll to position [196, 0]
